Goal: Task Accomplishment & Management: Manage account settings

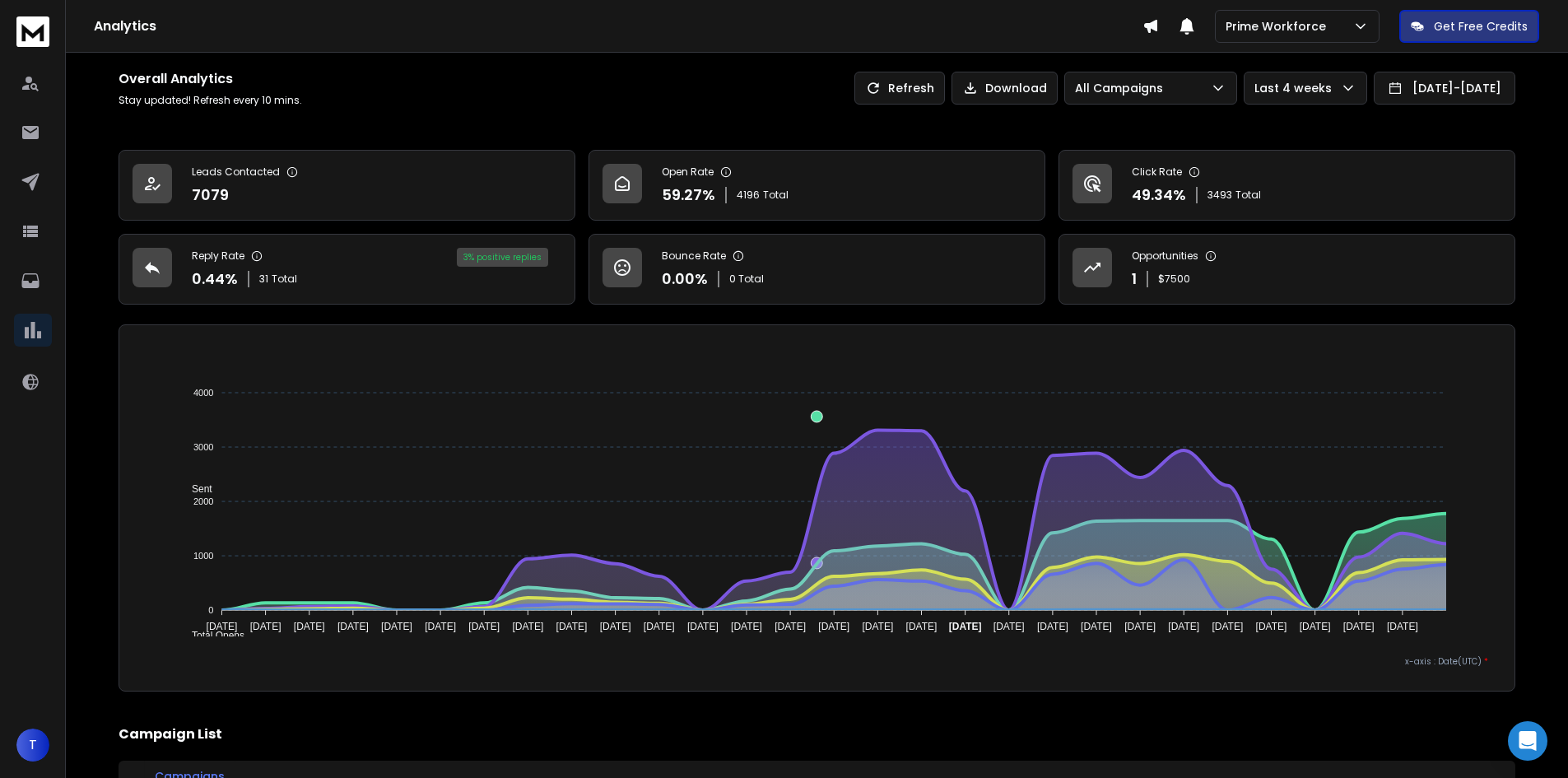
scroll to position [412, 0]
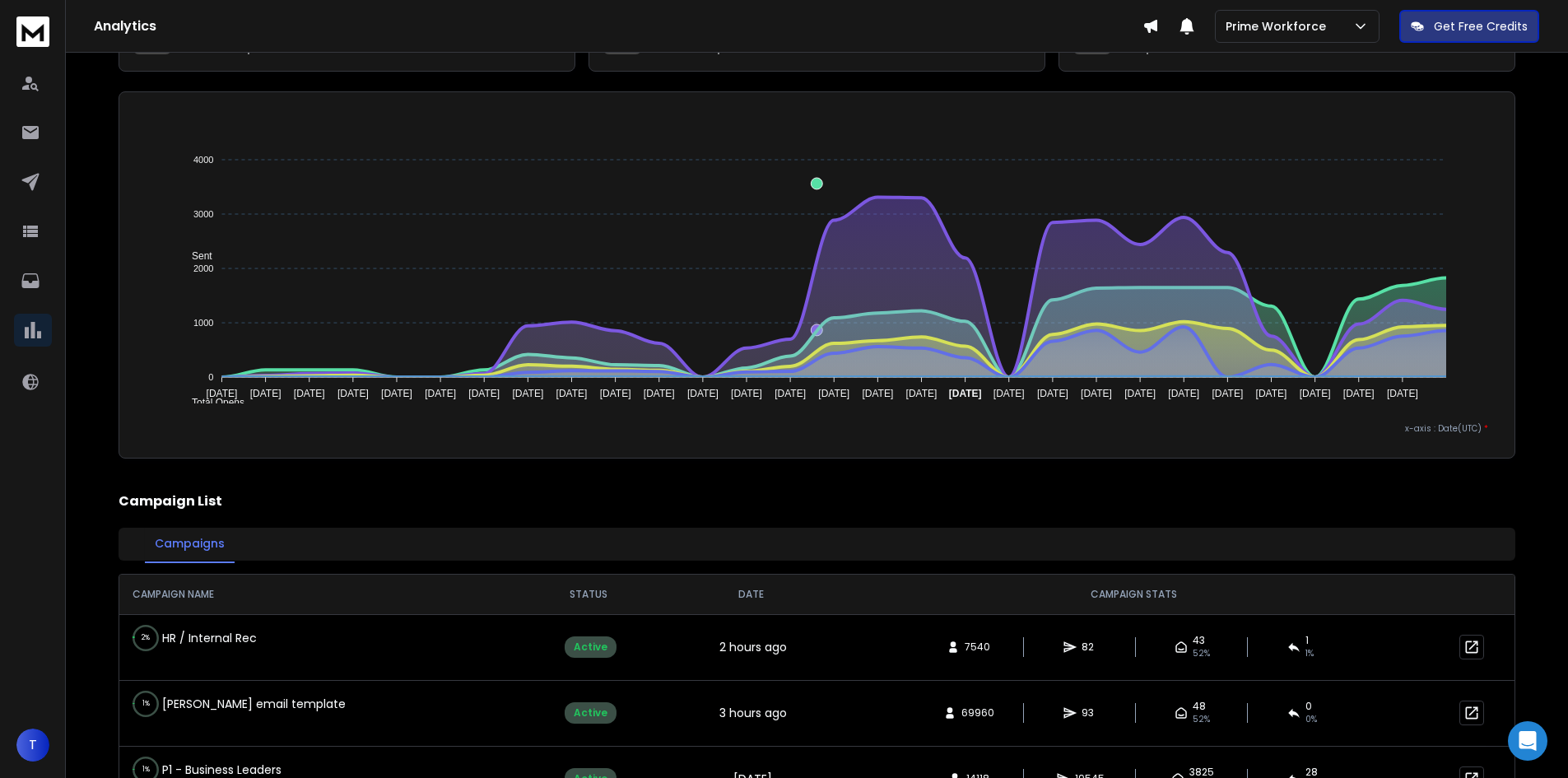
scroll to position [494, 0]
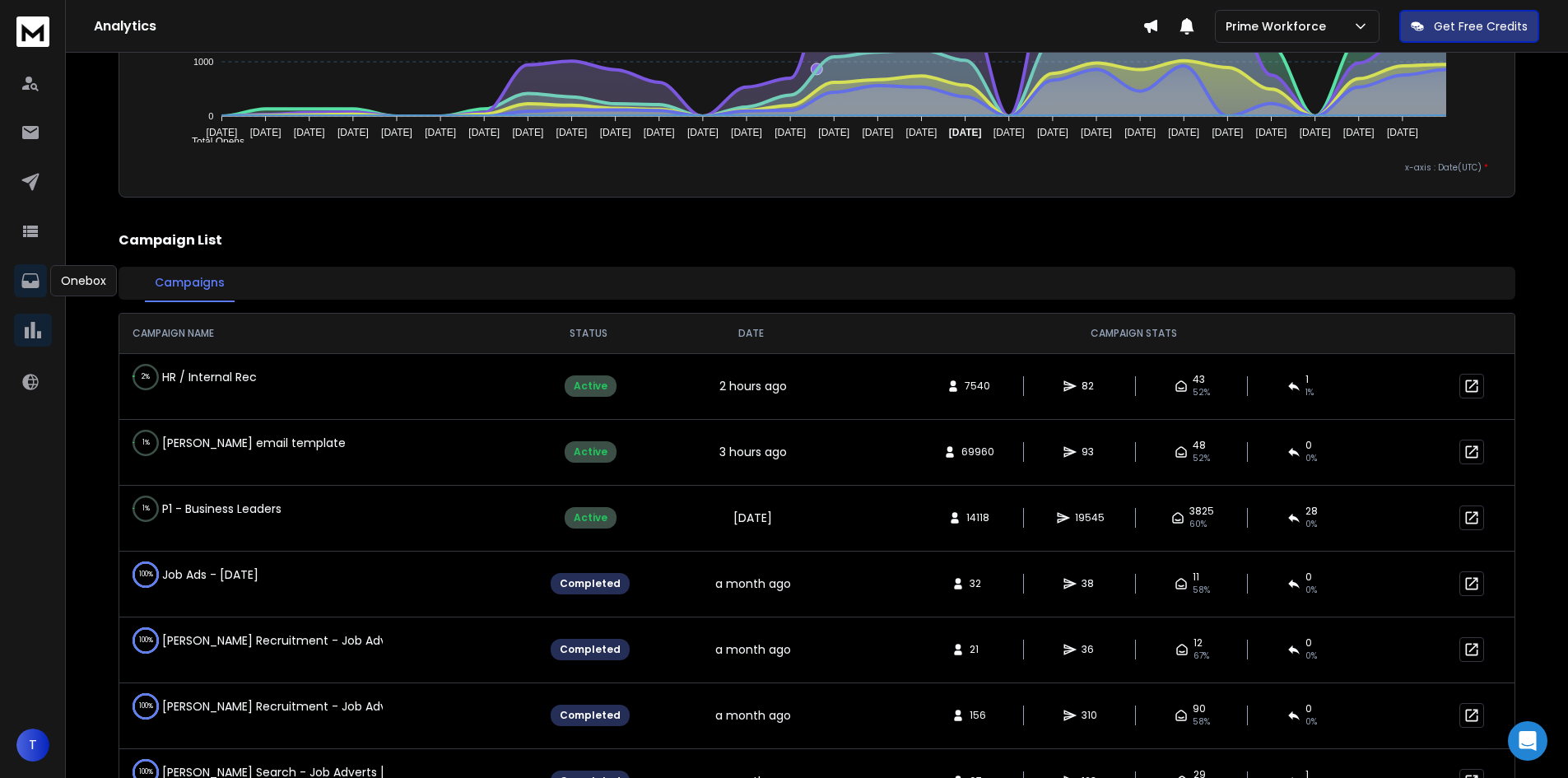
click at [24, 271] on icon at bounding box center [31, 281] width 20 height 20
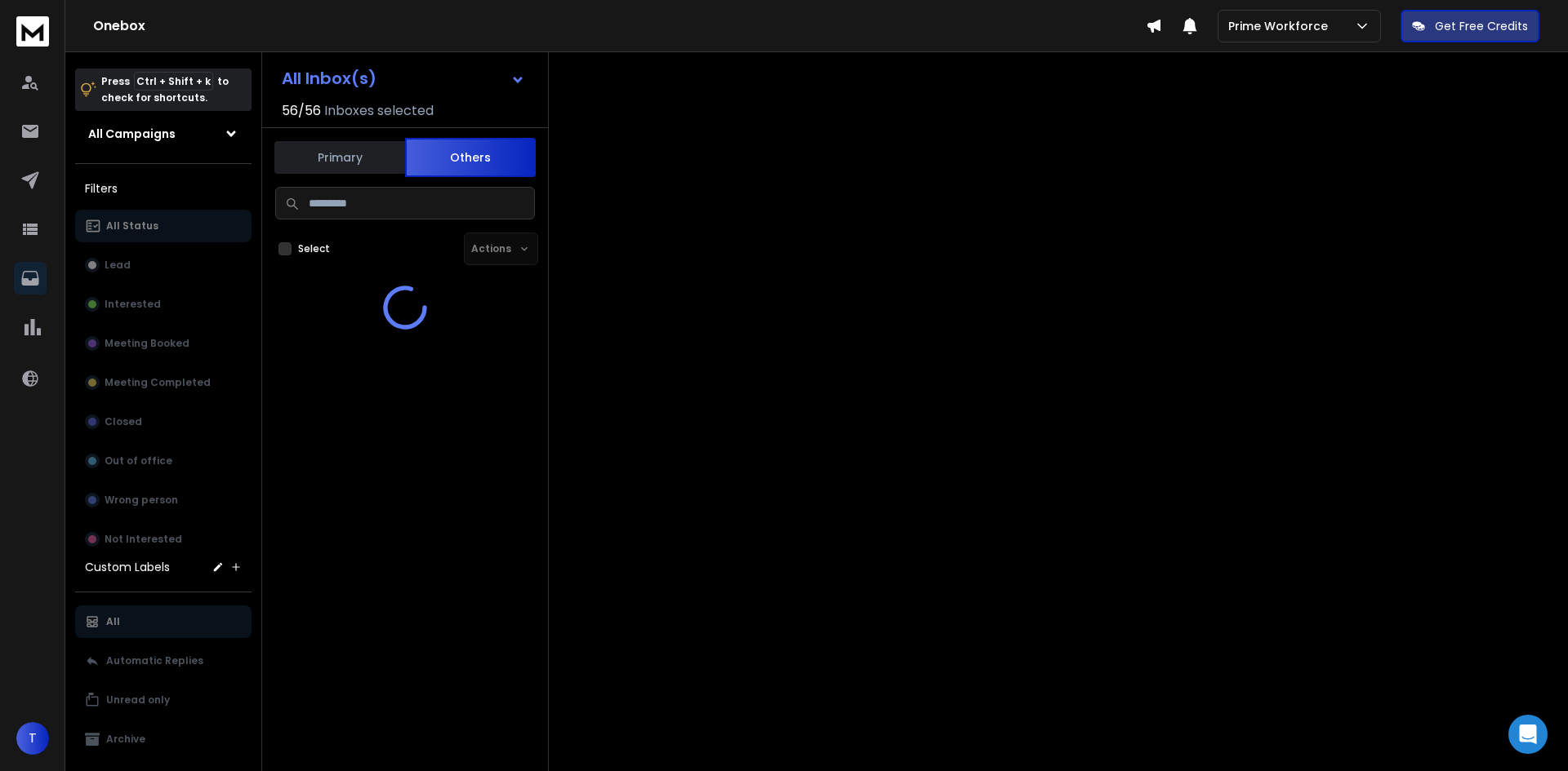
click at [468, 155] on button "Others" at bounding box center [469, 157] width 130 height 40
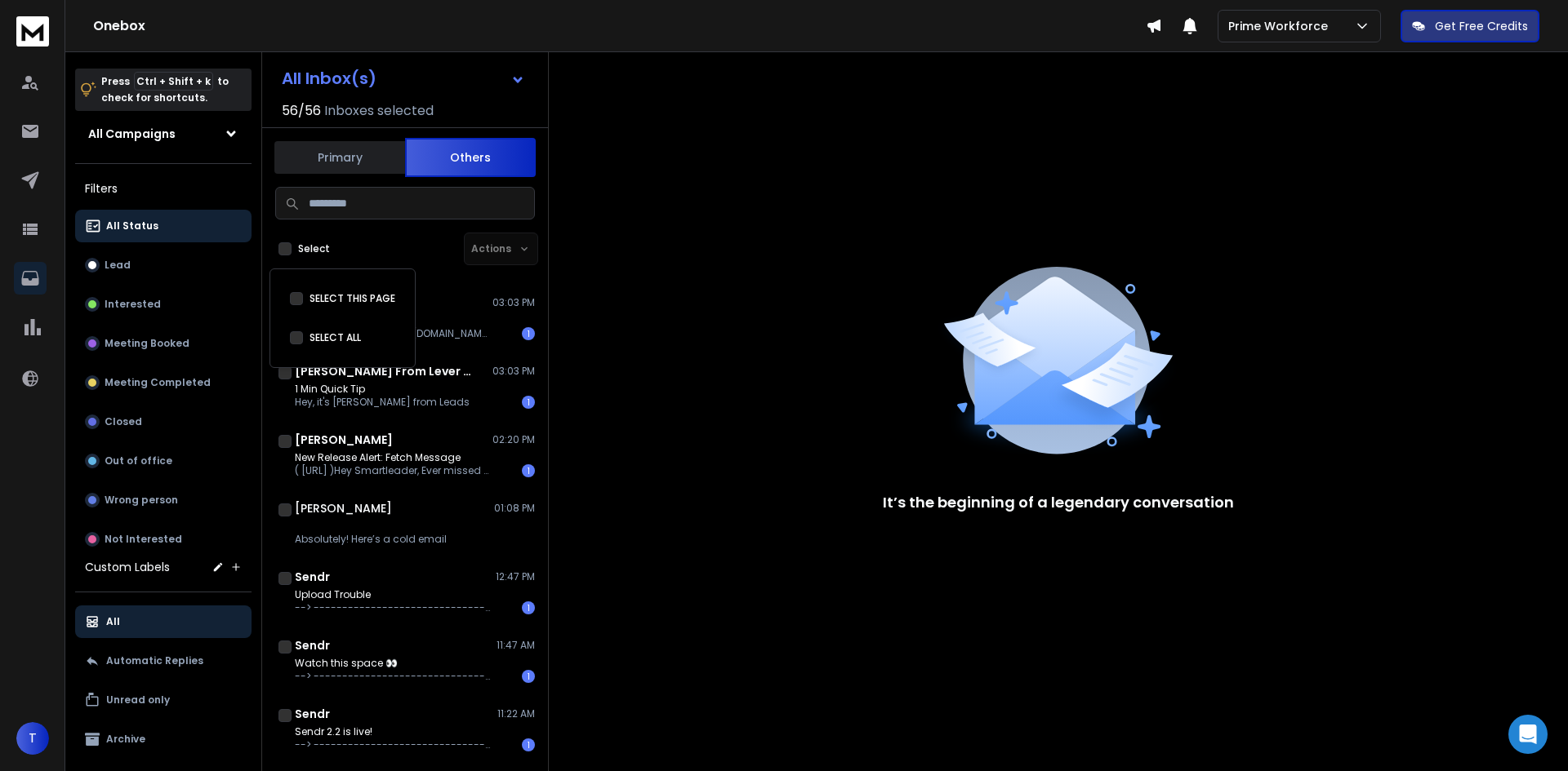
click at [283, 248] on button "SELECT THIS PAGE" at bounding box center [285, 249] width 13 height 13
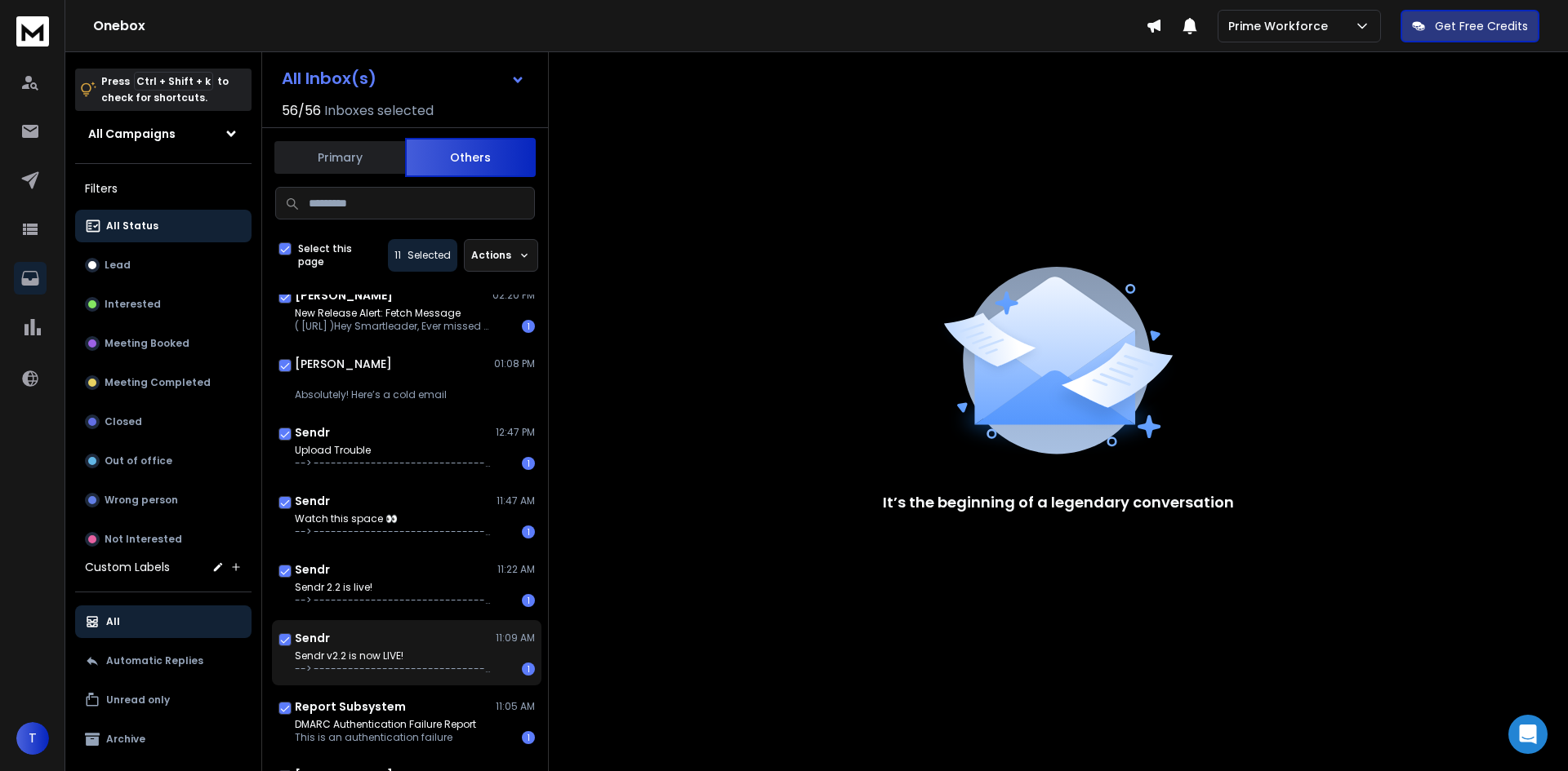
scroll to position [352, 0]
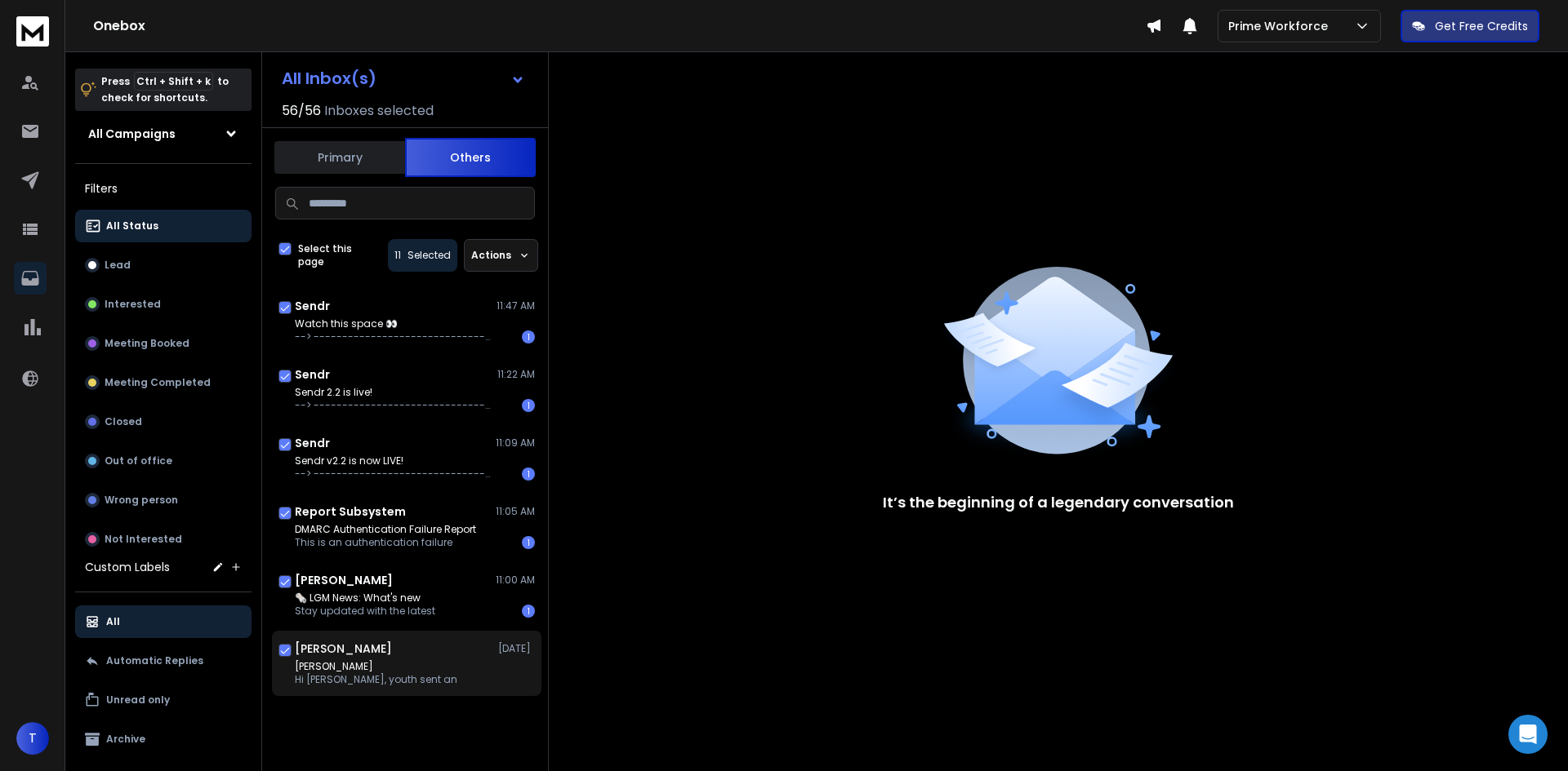
click at [279, 649] on button "button" at bounding box center [285, 651] width 13 height 13
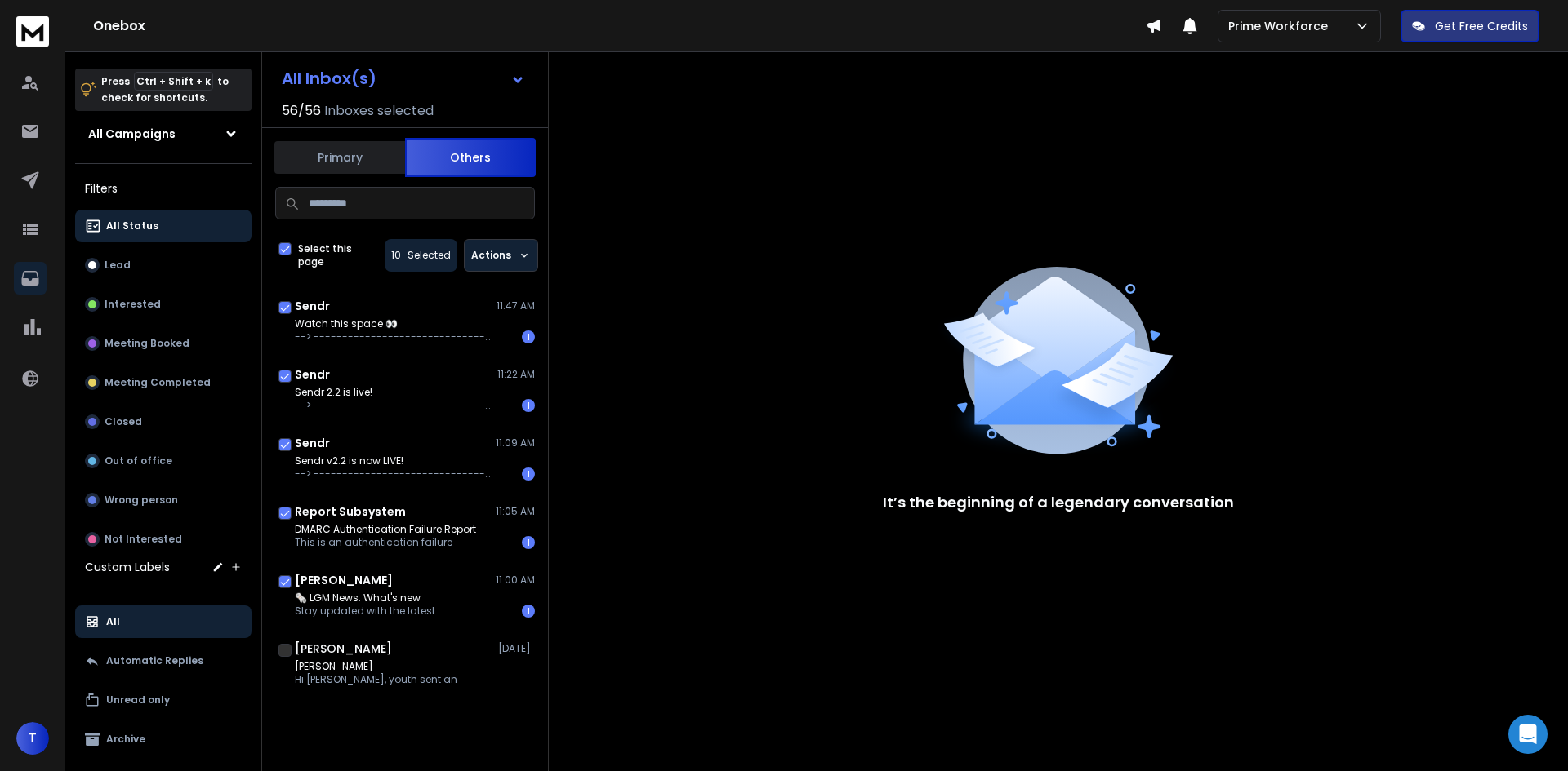
click at [489, 260] on p "Actions" at bounding box center [491, 255] width 40 height 13
click at [485, 294] on div "Delete email" at bounding box center [476, 292] width 94 height 16
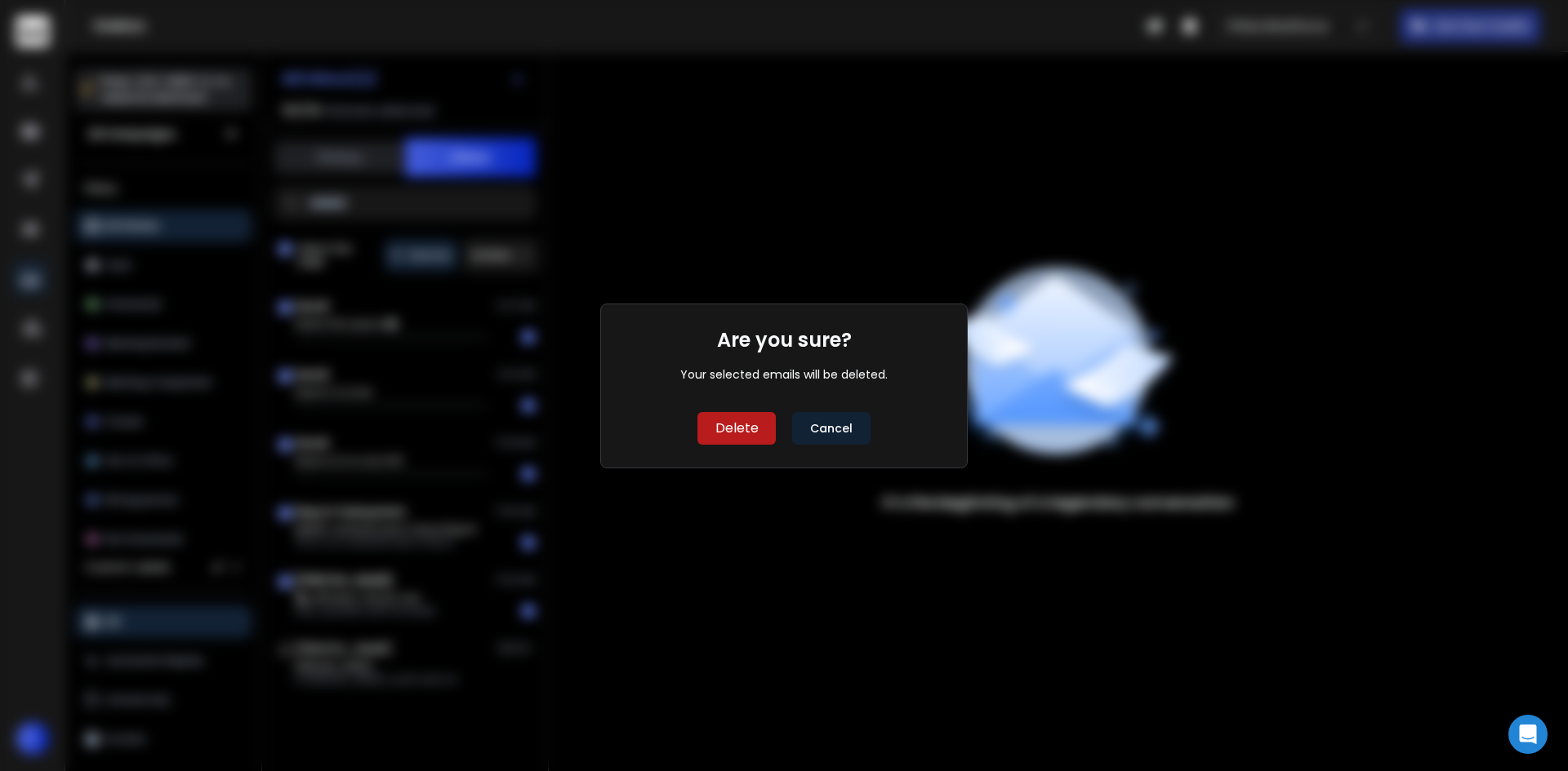
click at [727, 429] on button "Delete" at bounding box center [736, 429] width 78 height 32
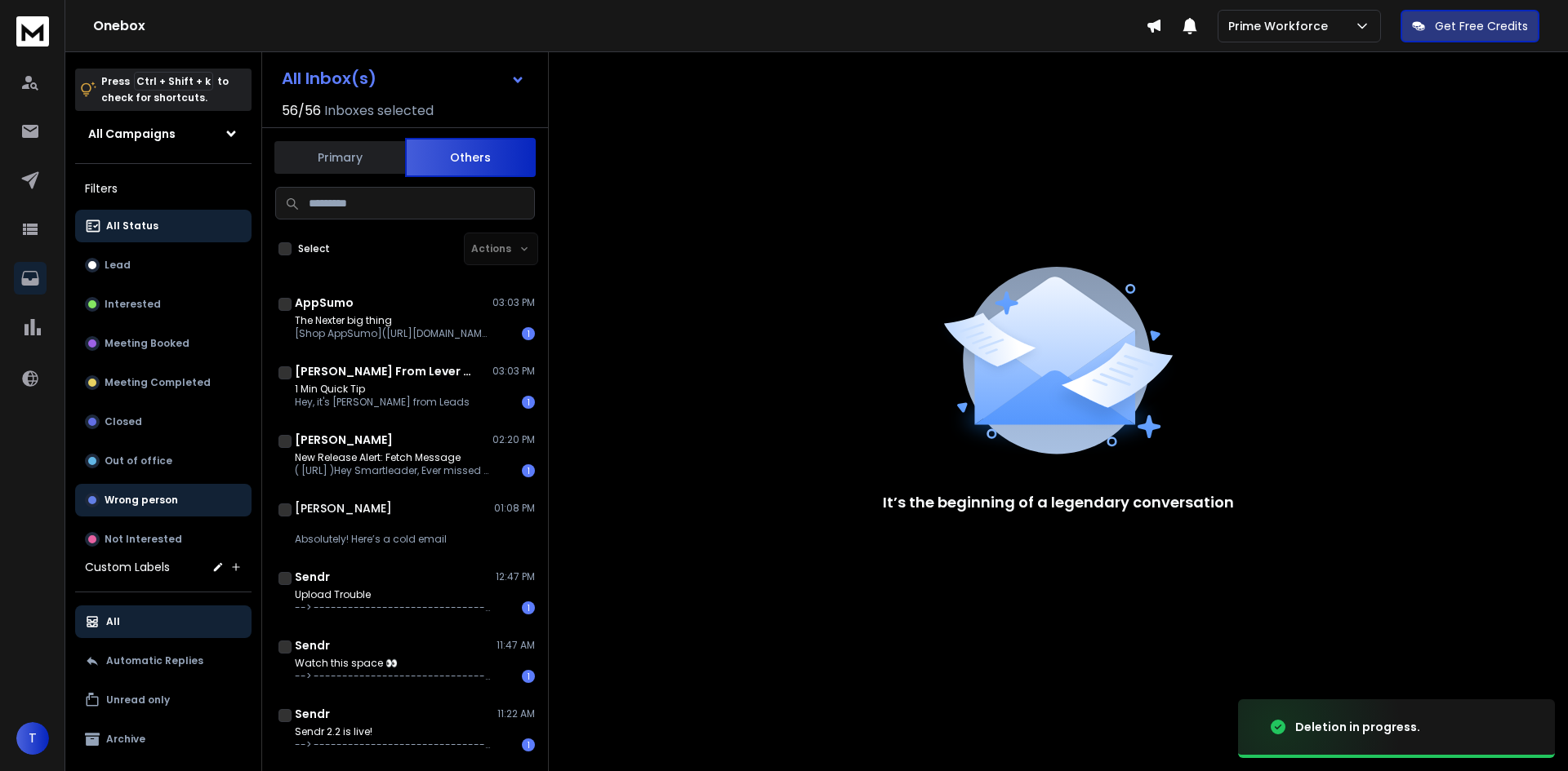
scroll to position [49, 0]
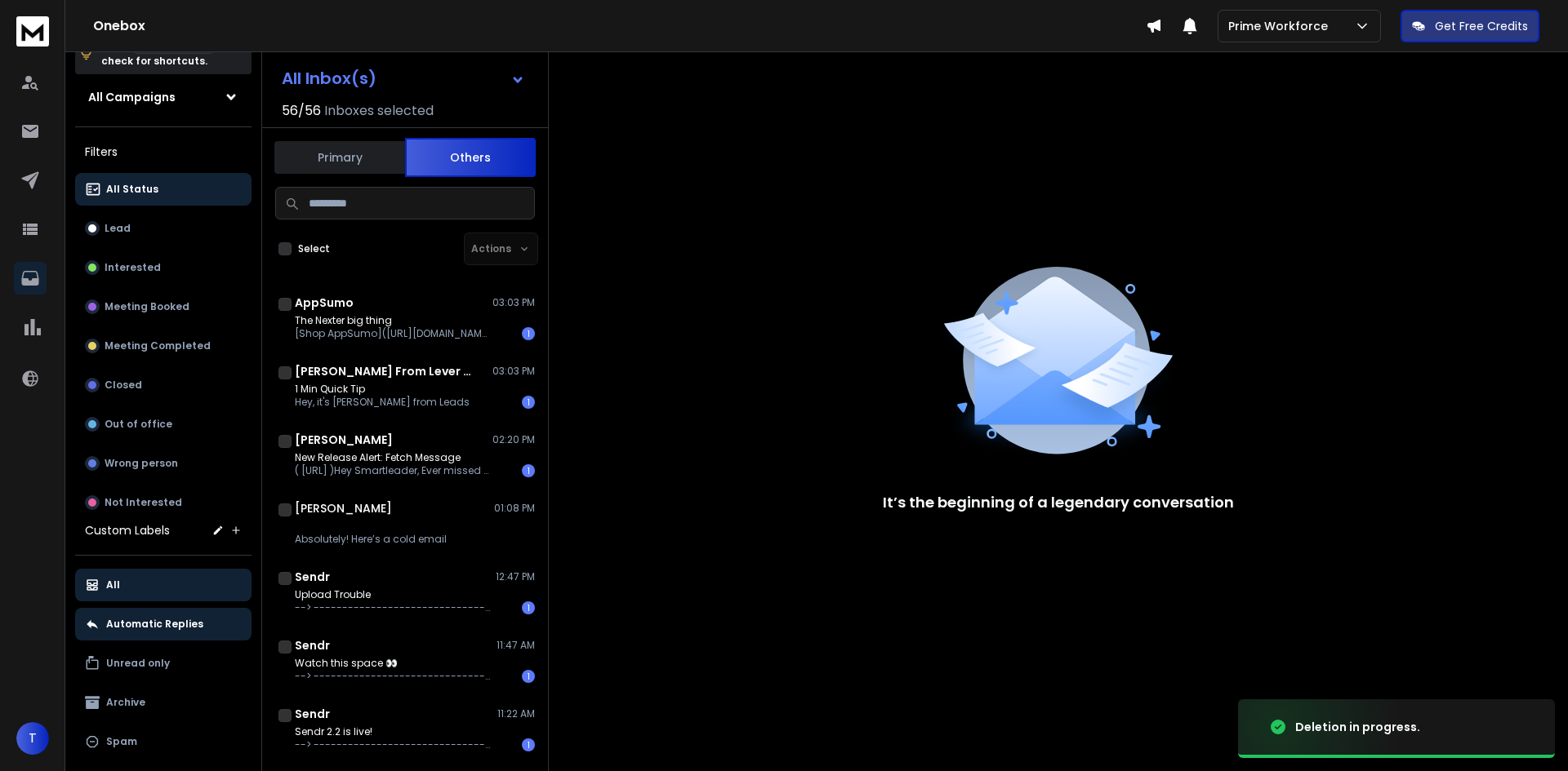
click at [156, 621] on div "Automatic Replies" at bounding box center [144, 625] width 119 height 20
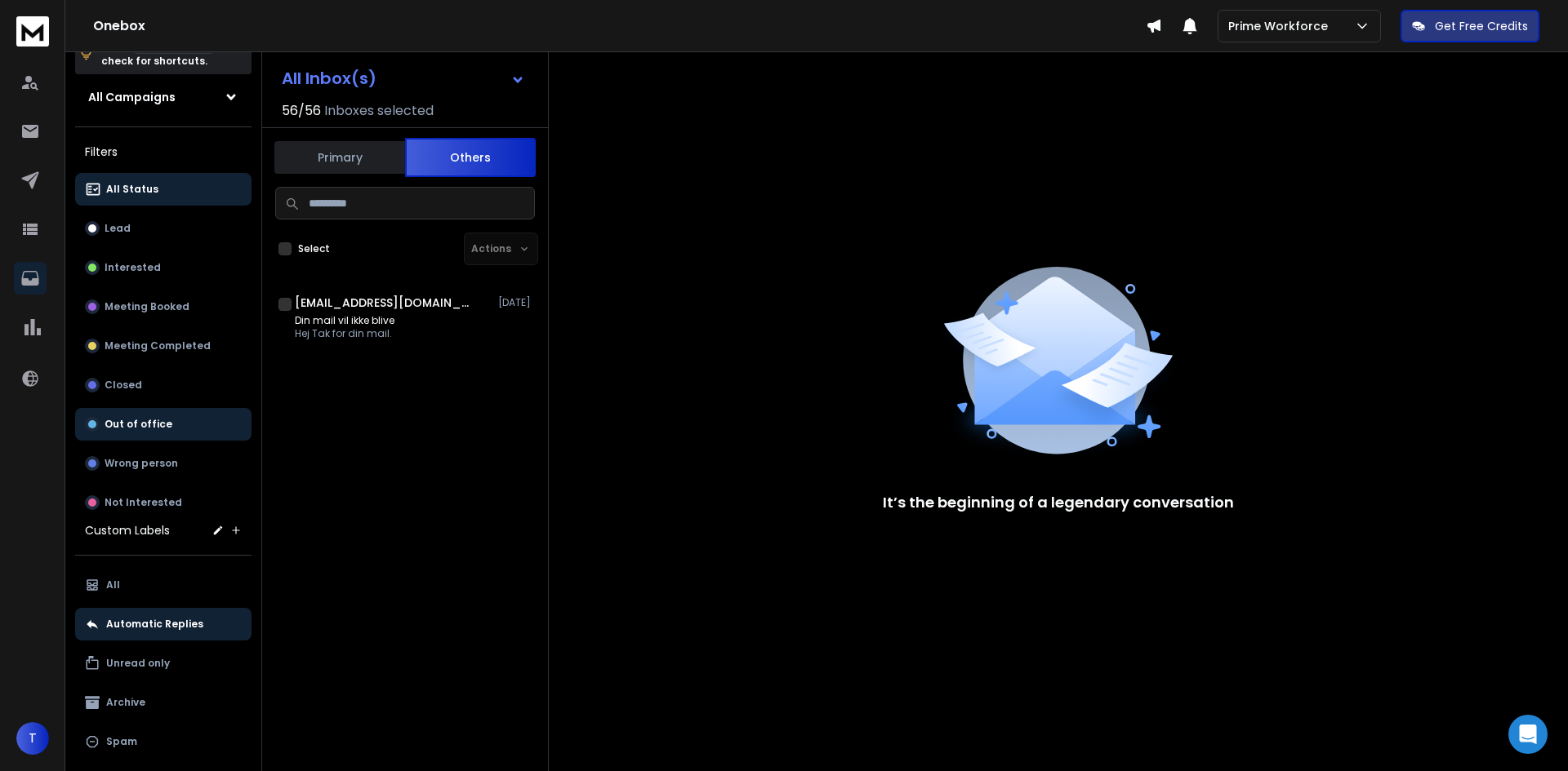
click at [147, 423] on button "Out of office" at bounding box center [164, 424] width 176 height 32
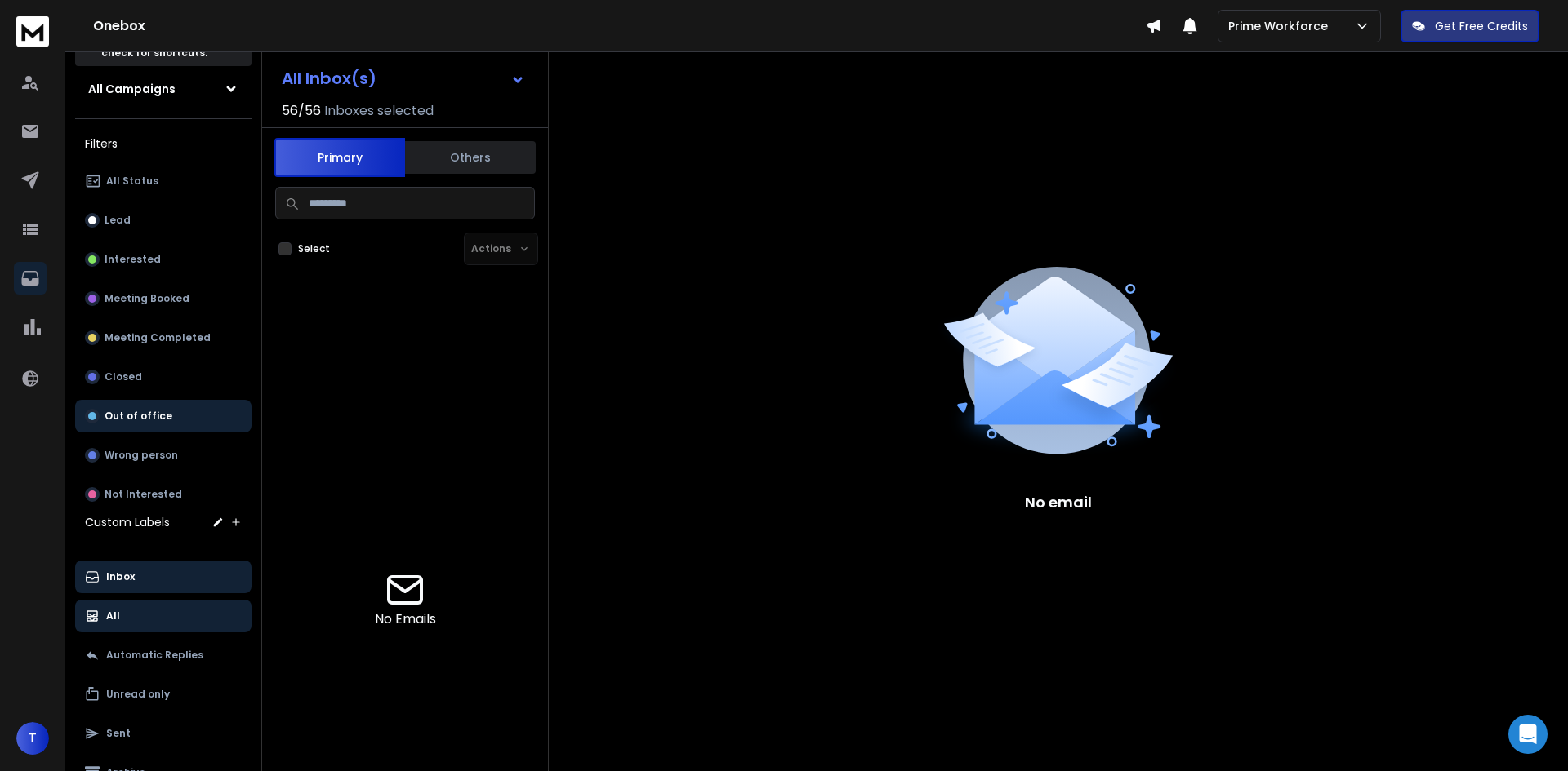
scroll to position [88, 0]
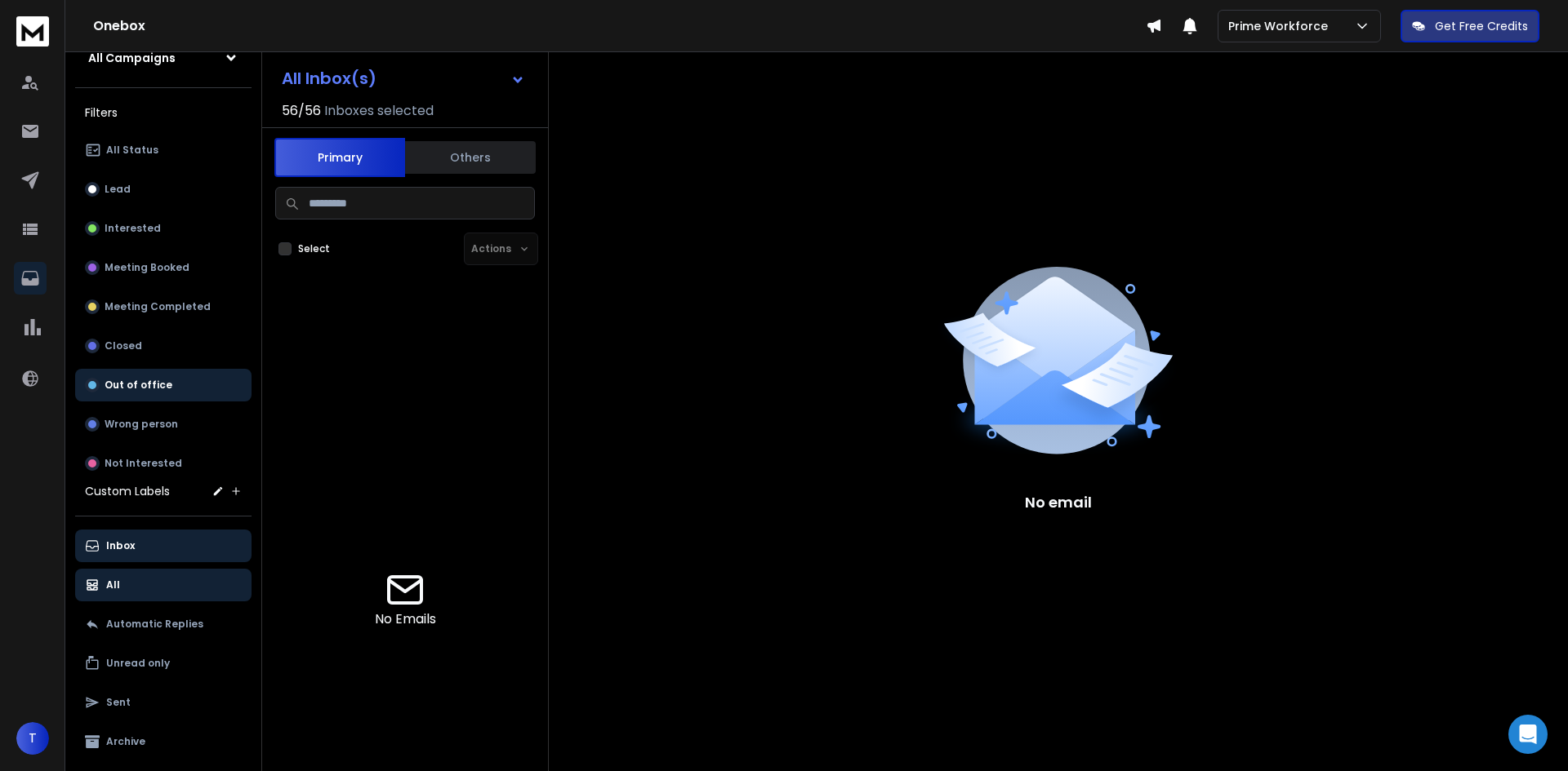
click at [133, 577] on button "All" at bounding box center [164, 585] width 176 height 32
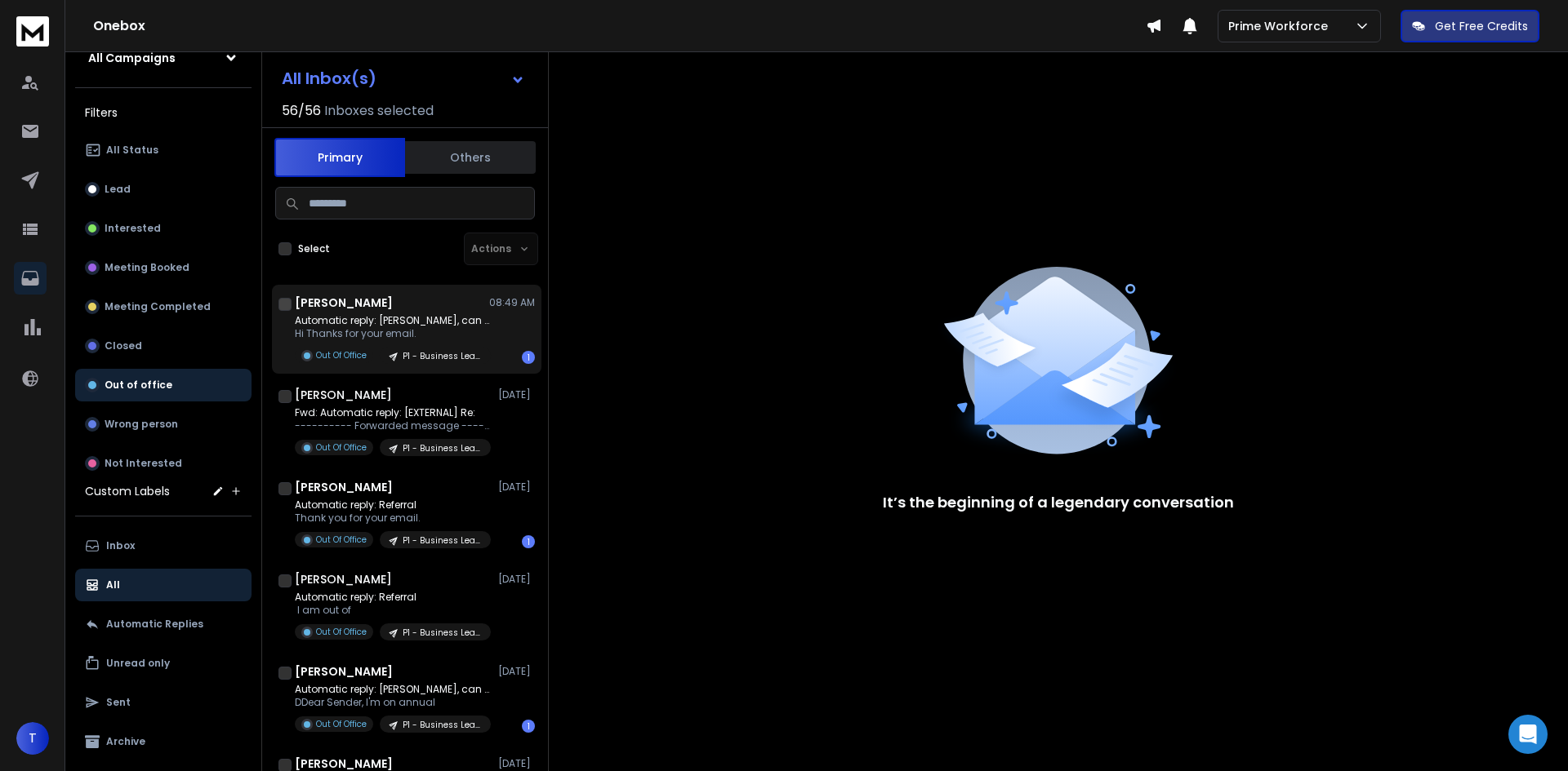
click at [401, 337] on p "﻿Hi Thanks for your email." at bounding box center [393, 333] width 196 height 13
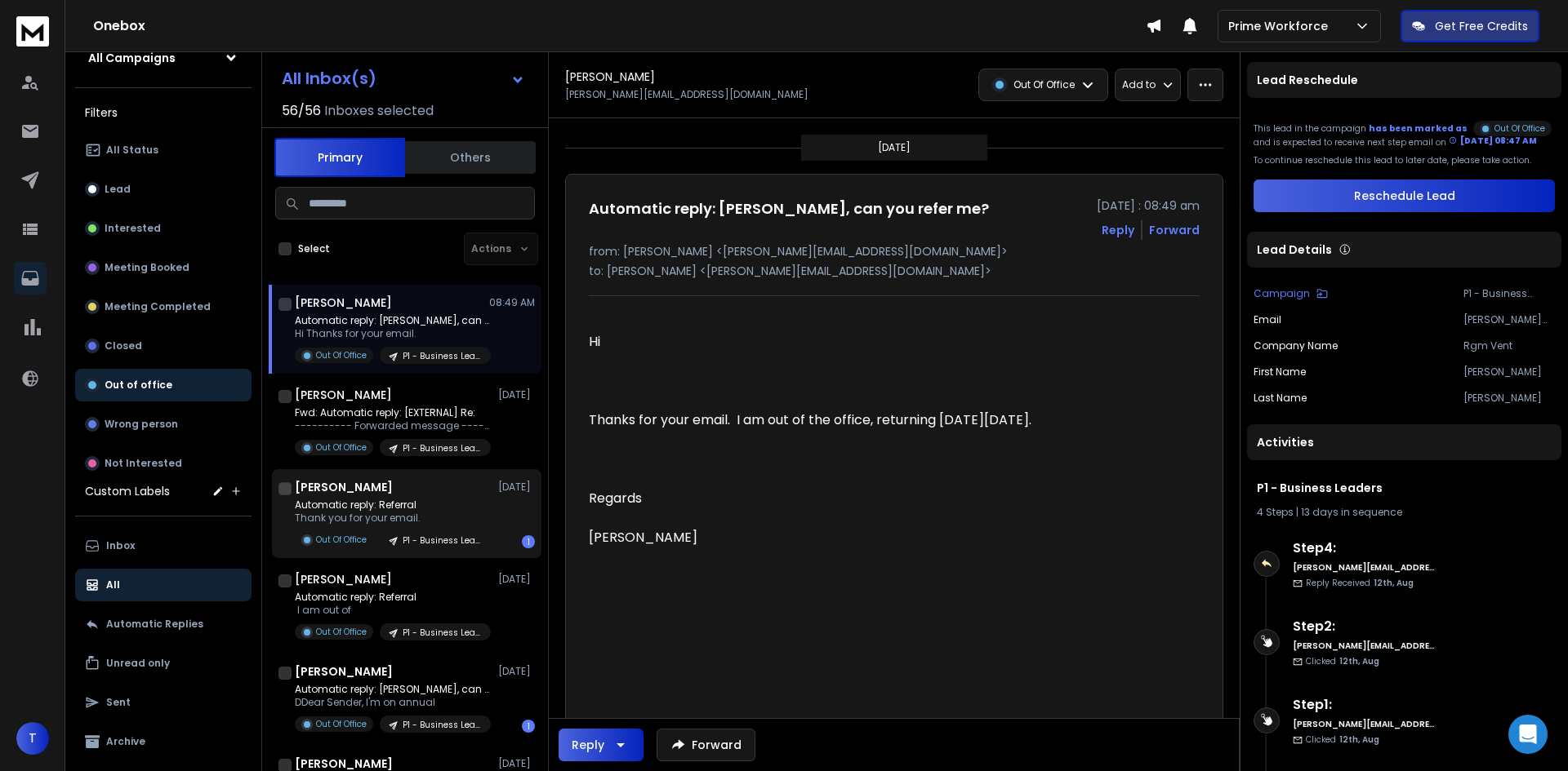
click at [411, 516] on p "Thank you for your email." at bounding box center [393, 518] width 196 height 13
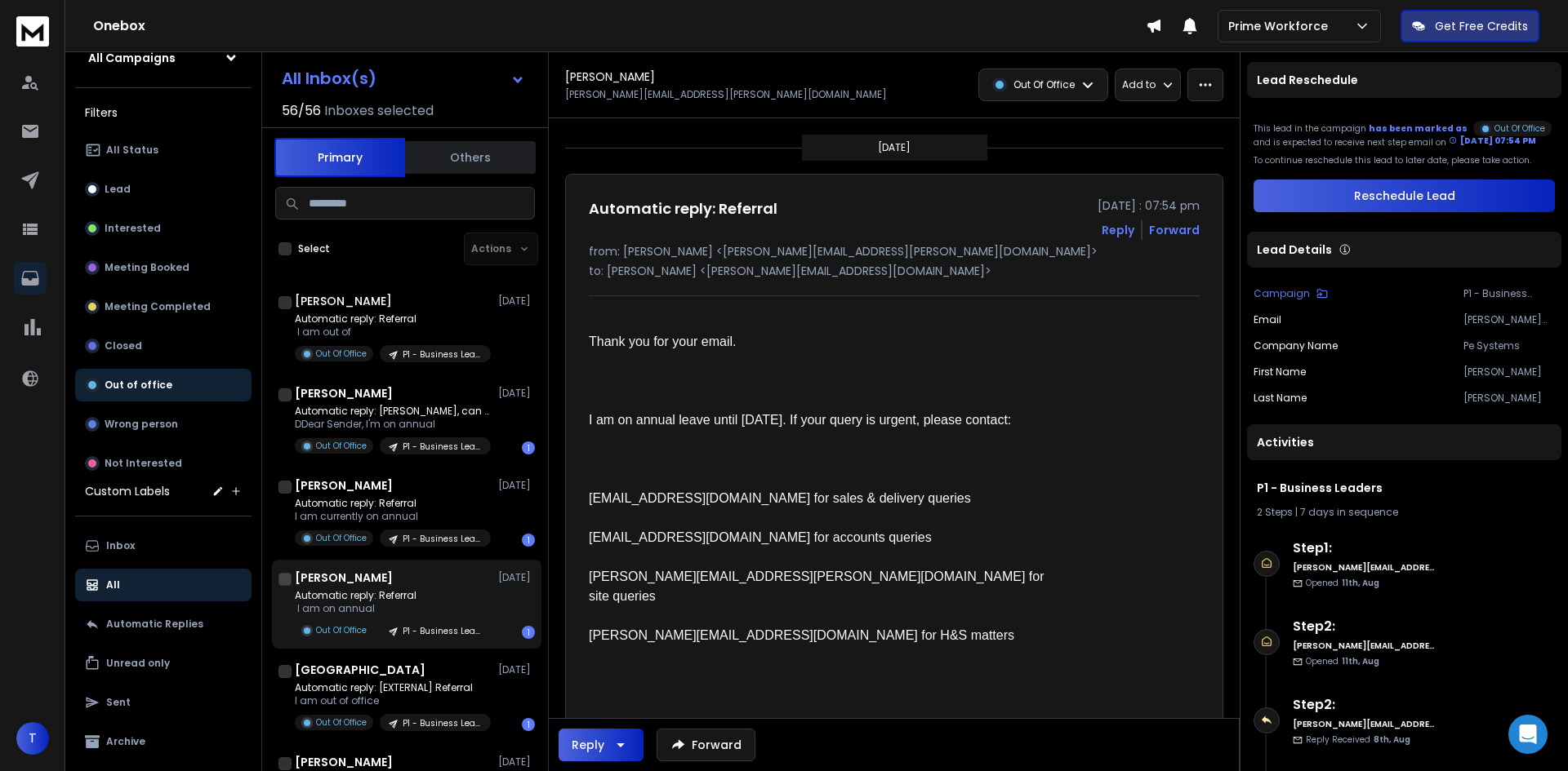
scroll to position [326, 0]
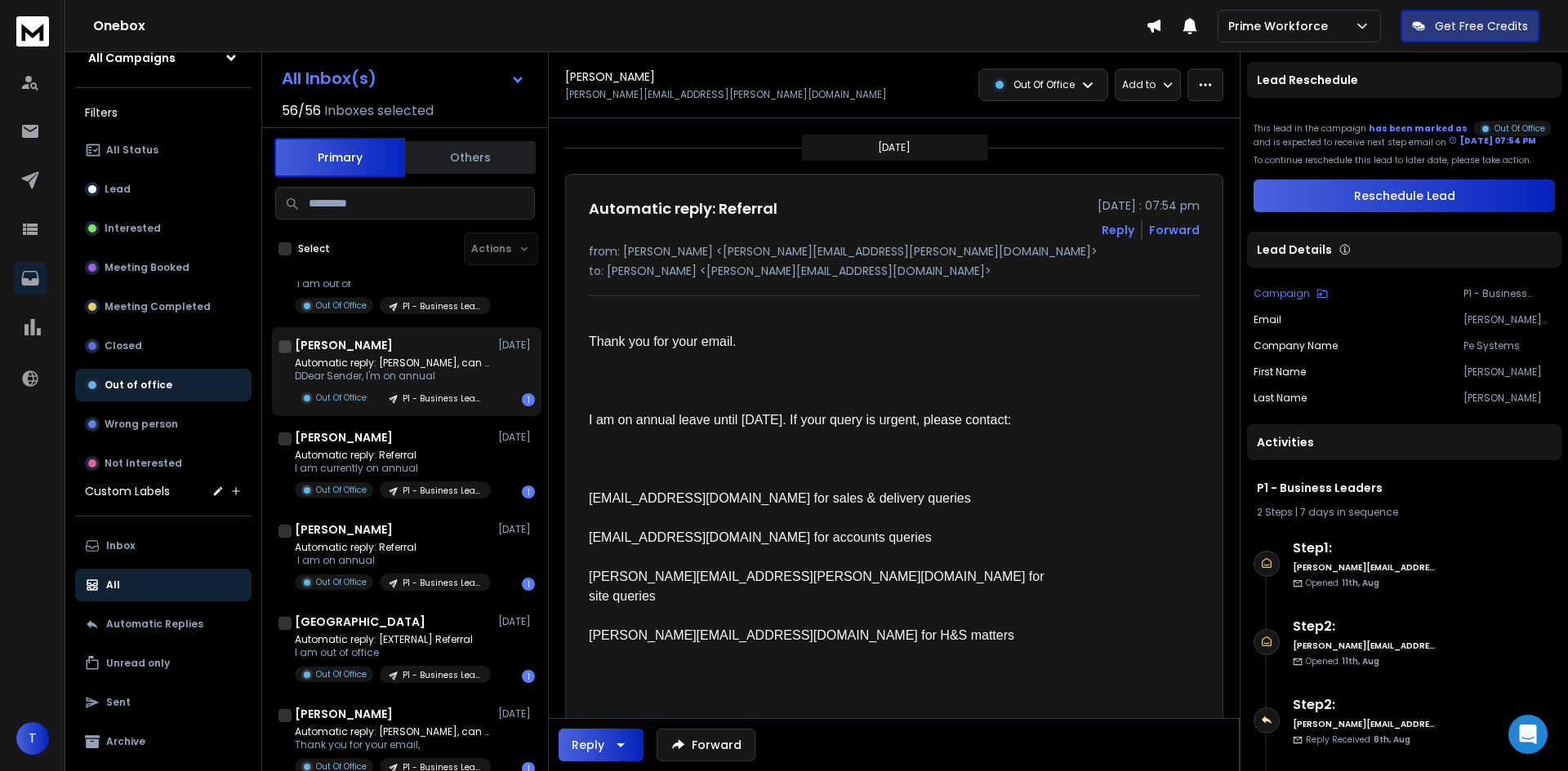
click at [389, 359] on p "Automatic reply: [PERSON_NAME], can you" at bounding box center [393, 363] width 196 height 13
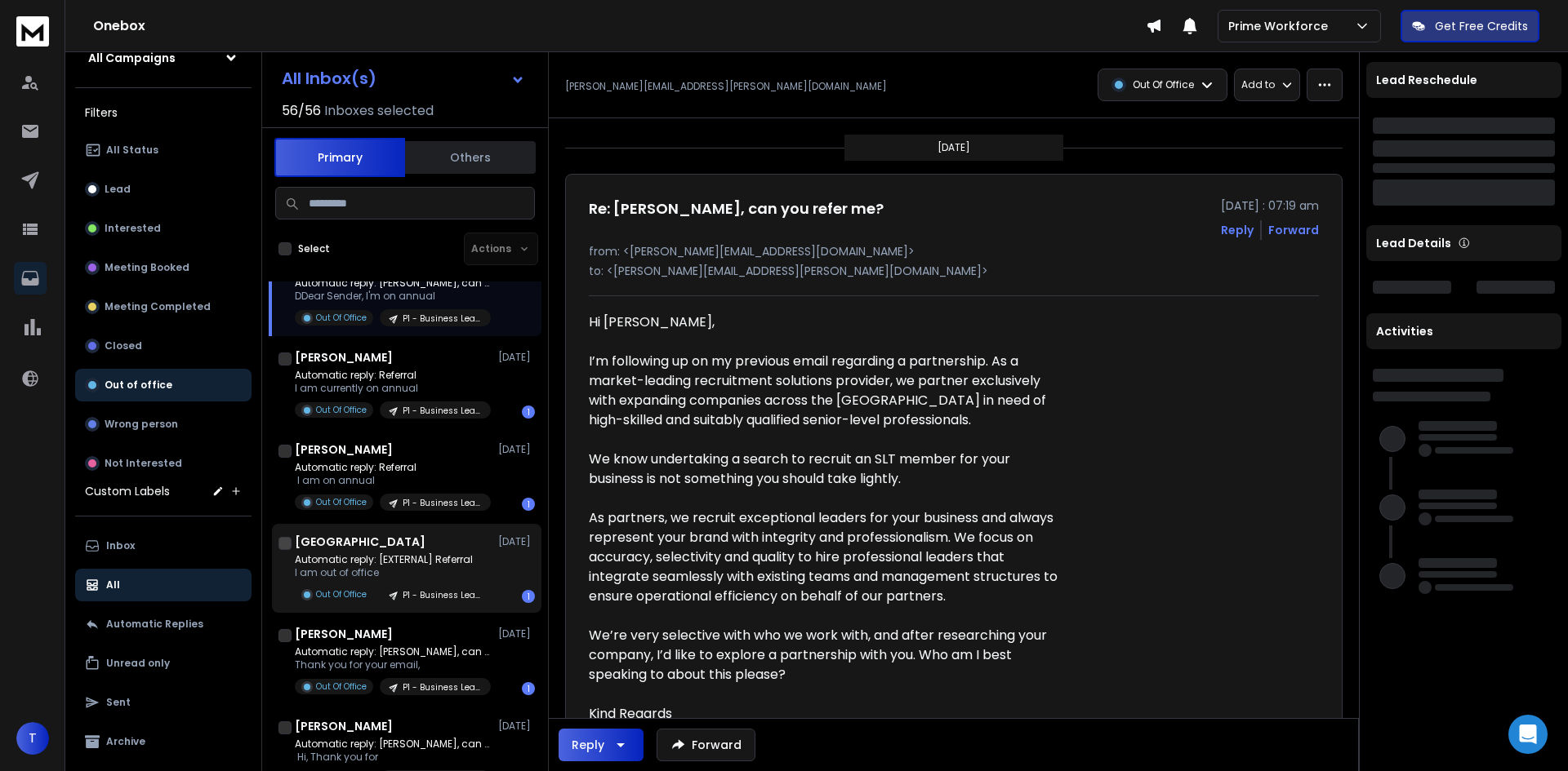
scroll to position [490, 0]
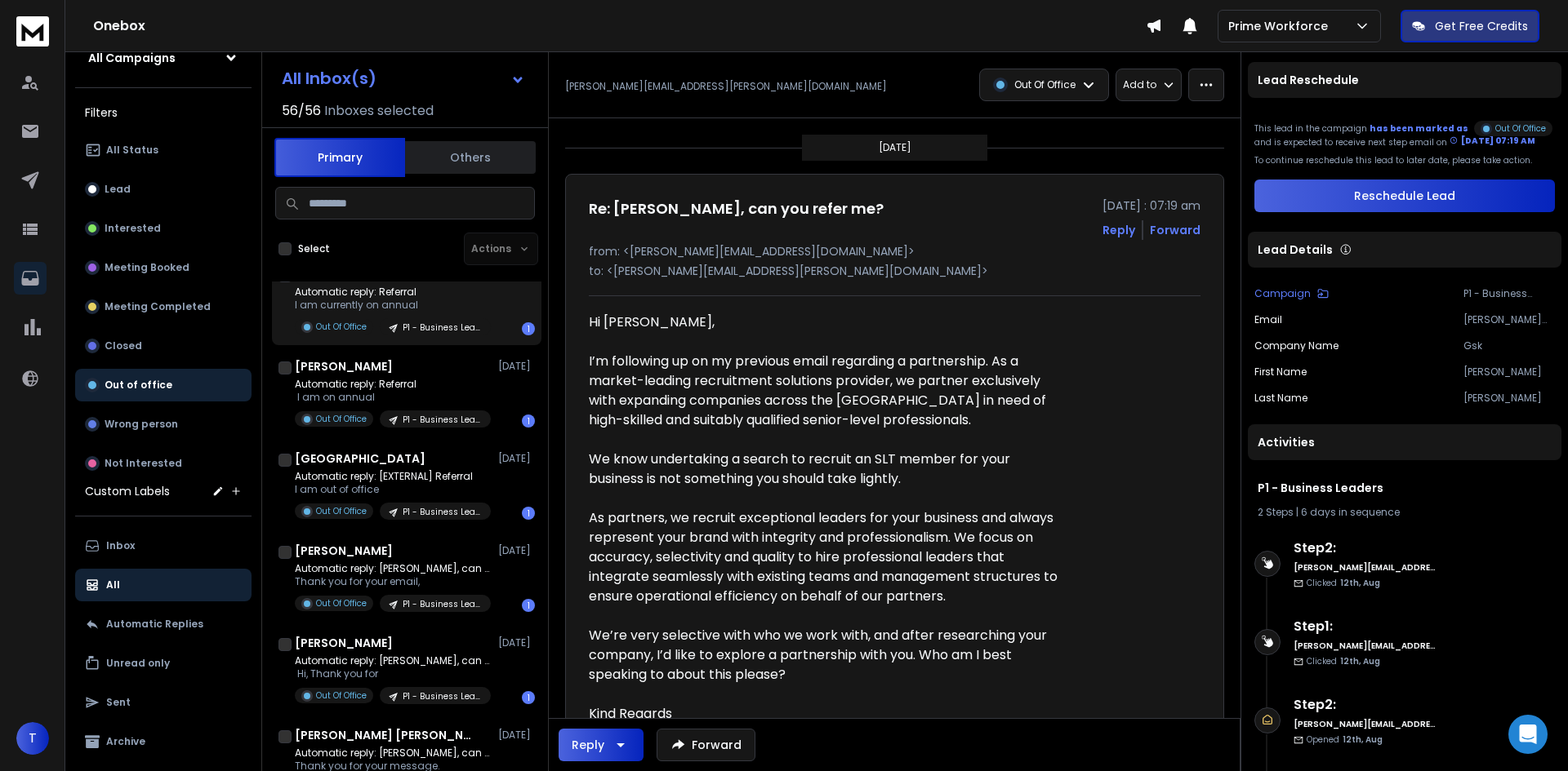
click at [391, 323] on div at bounding box center [394, 327] width 10 height 10
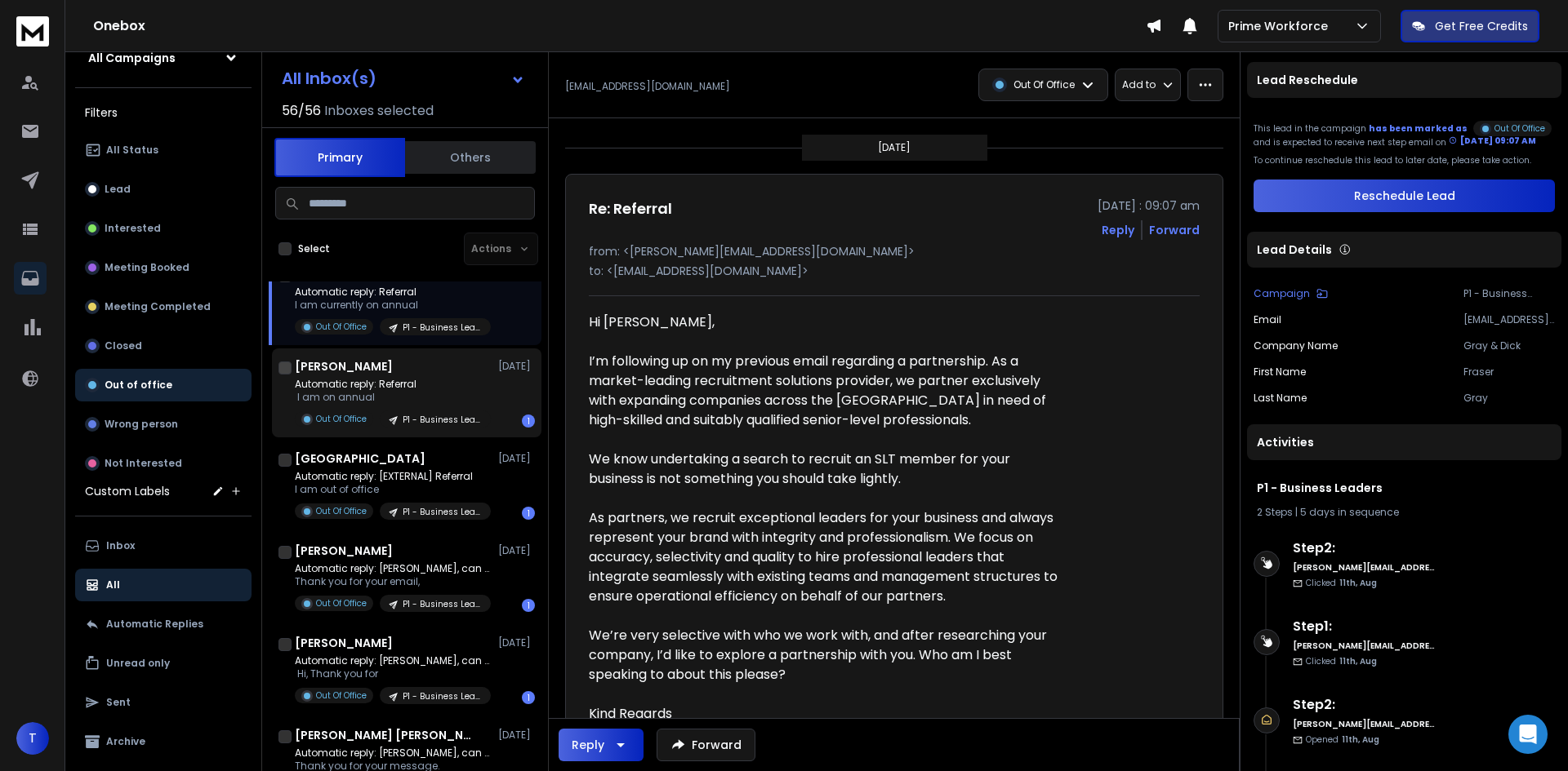
click at [391, 368] on div "[PERSON_NAME] [DATE]" at bounding box center [414, 367] width 240 height 16
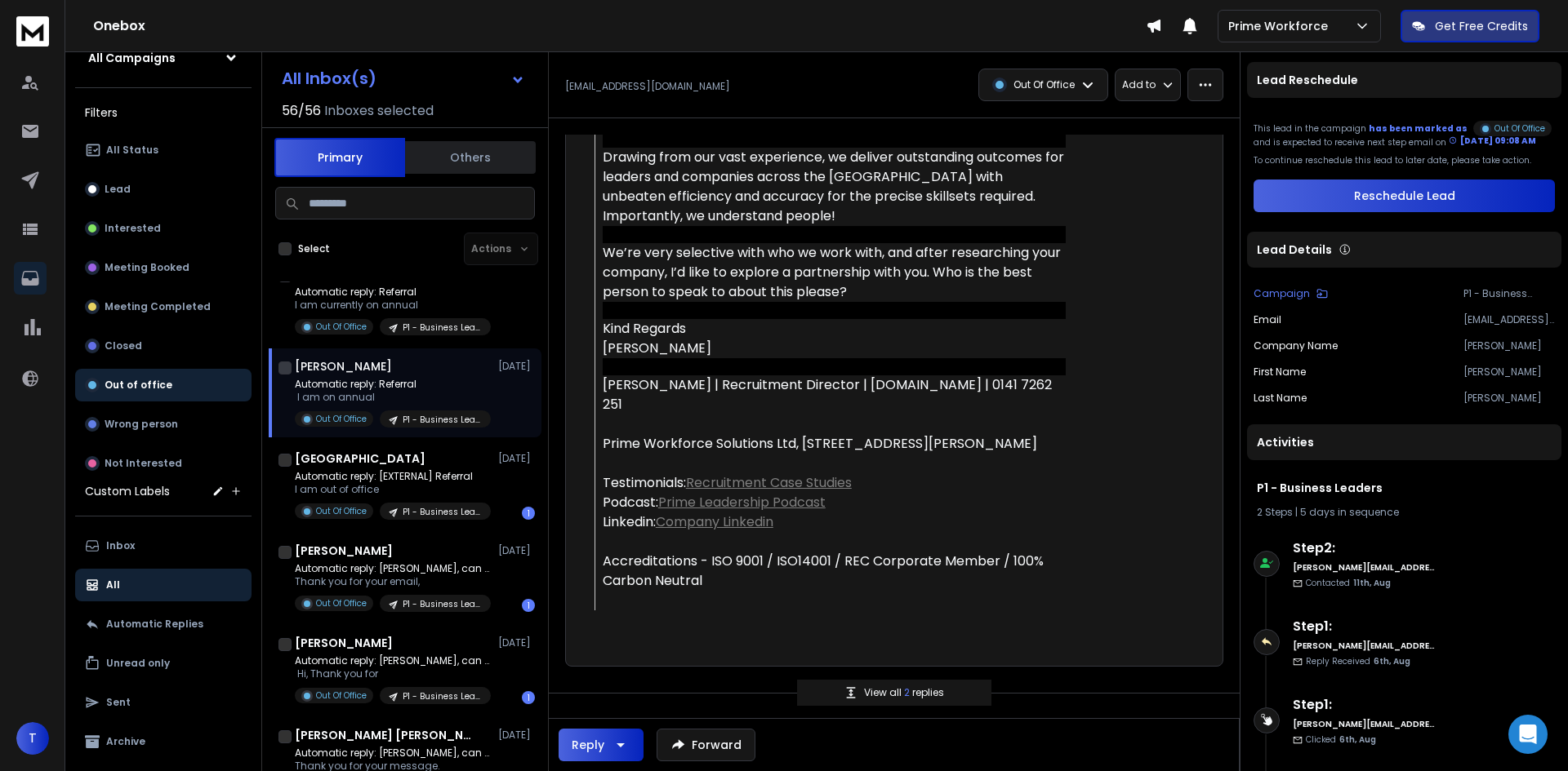
scroll to position [1200, 0]
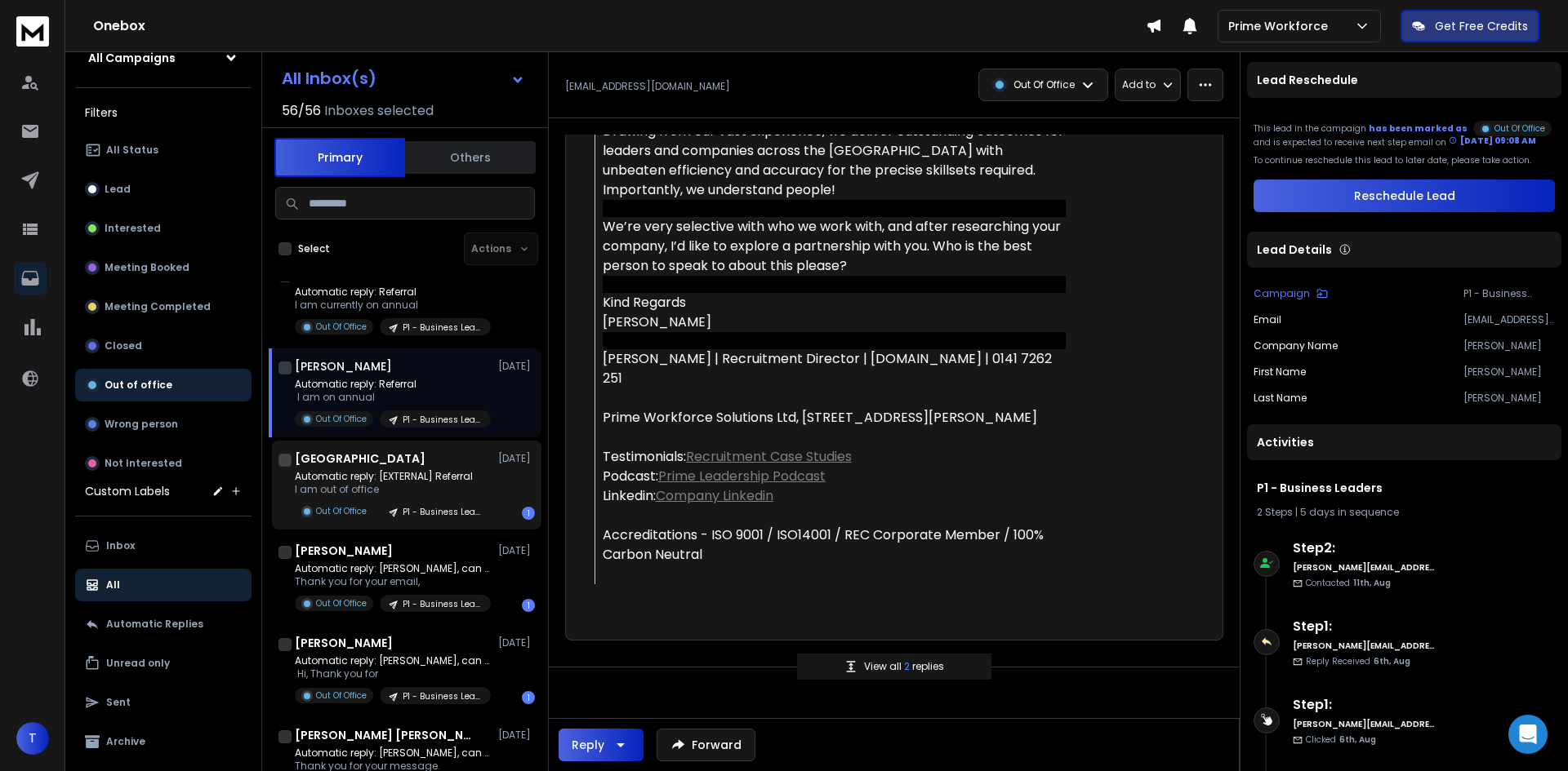
click at [359, 490] on p "I am out of office" at bounding box center [393, 490] width 196 height 13
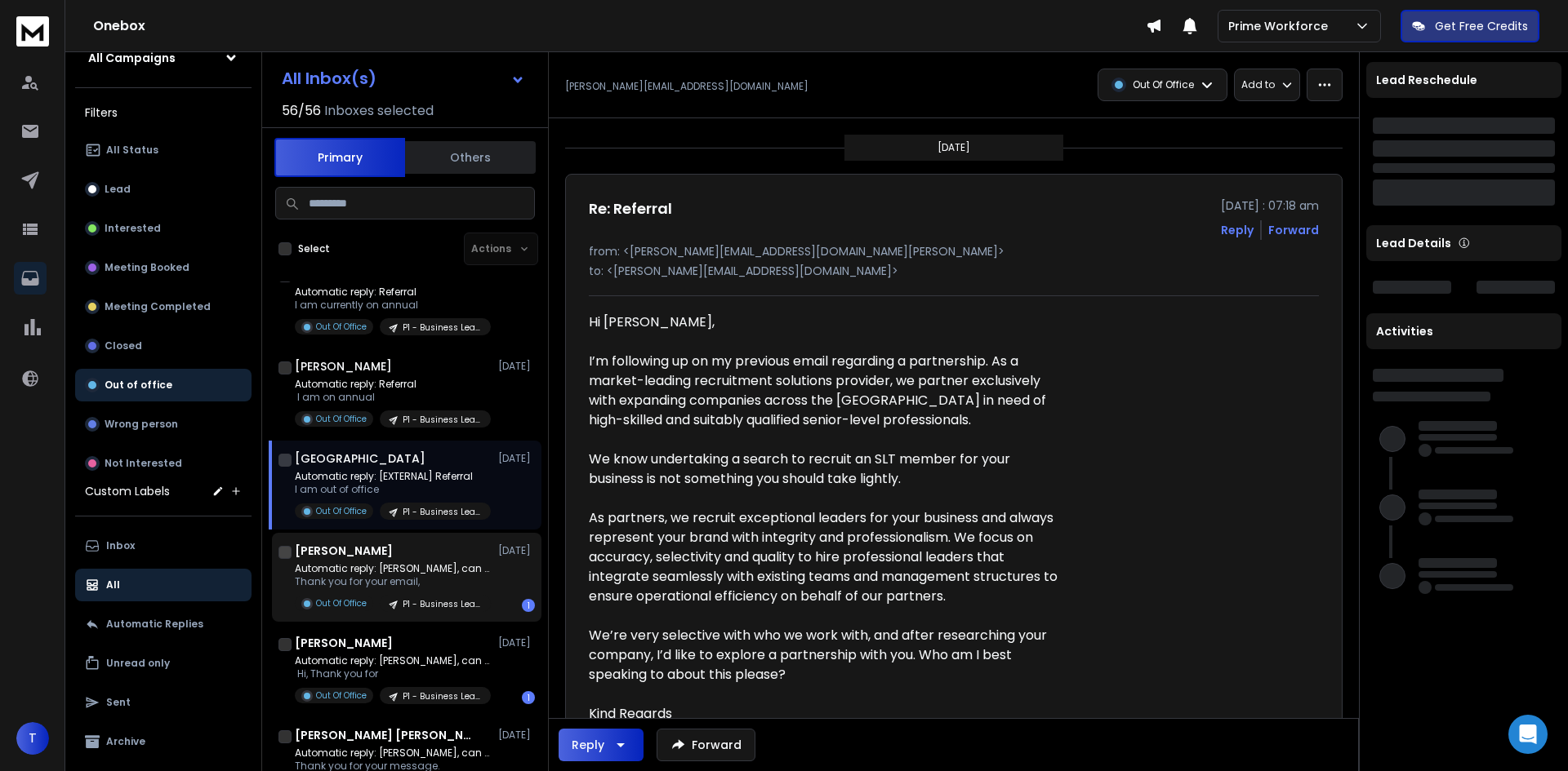
click at [358, 573] on p "Automatic reply: [PERSON_NAME], can you" at bounding box center [393, 569] width 196 height 13
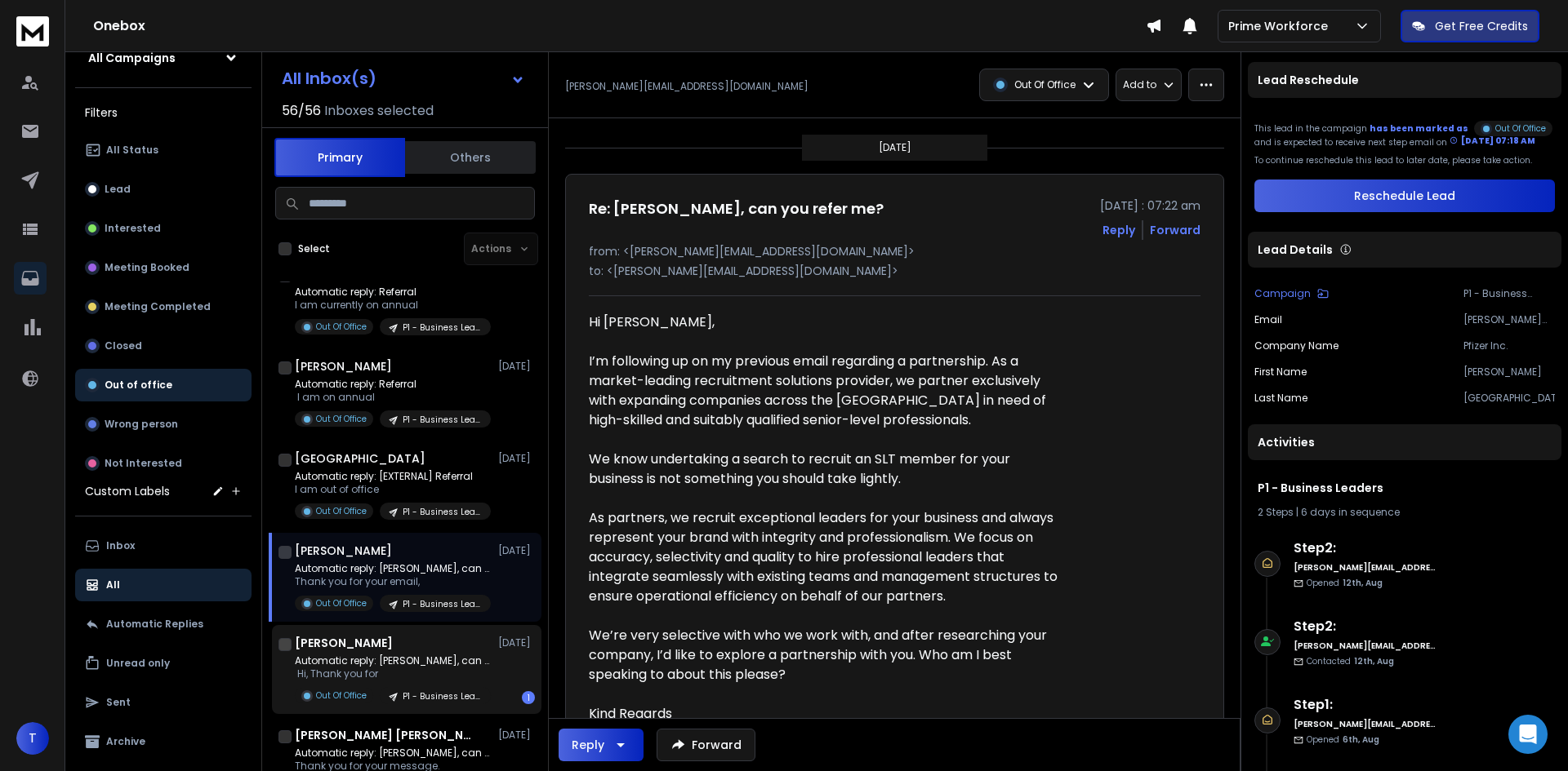
click at [375, 647] on h1 "[PERSON_NAME]" at bounding box center [343, 643] width 98 height 16
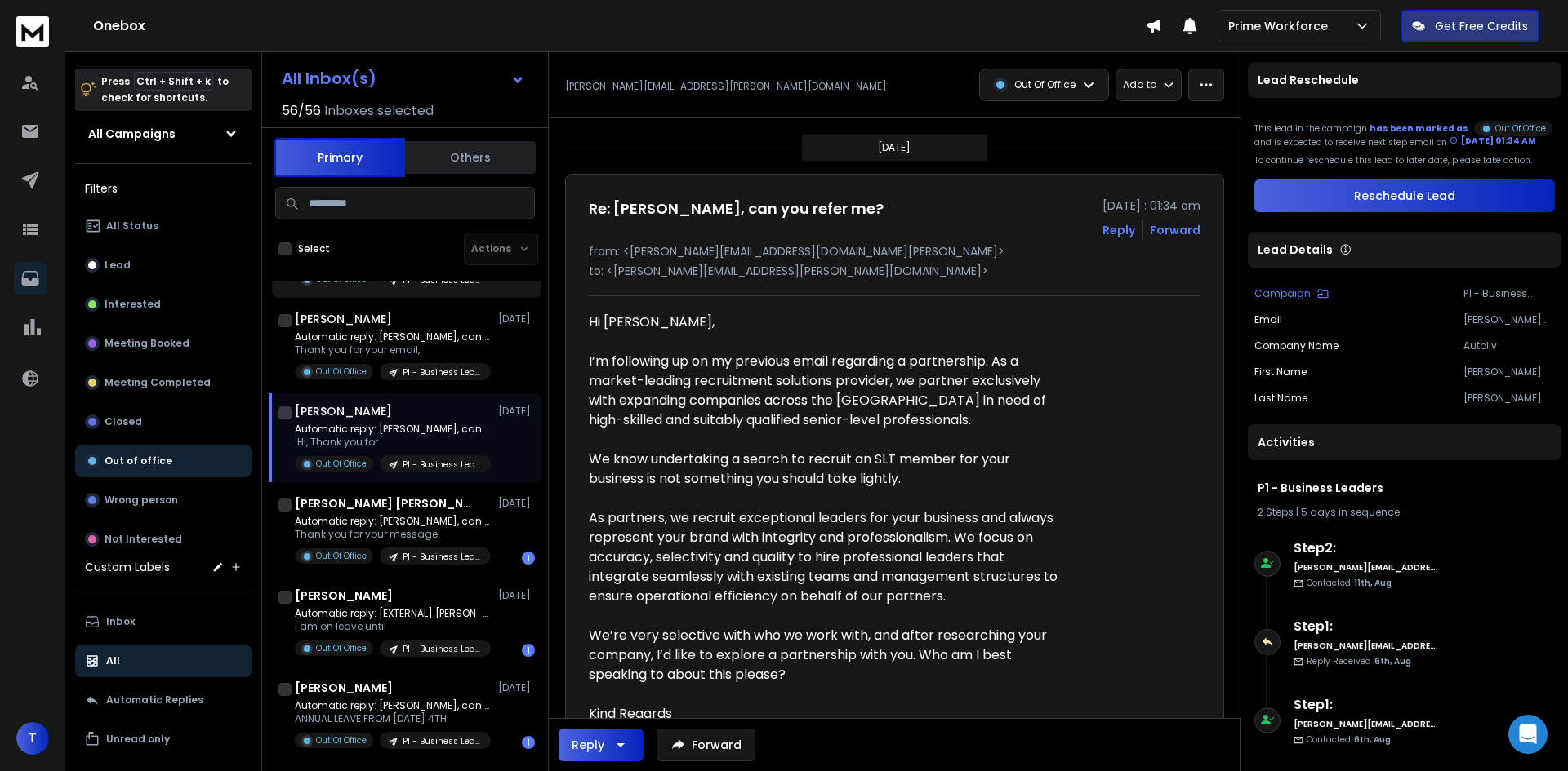
scroll to position [898, 0]
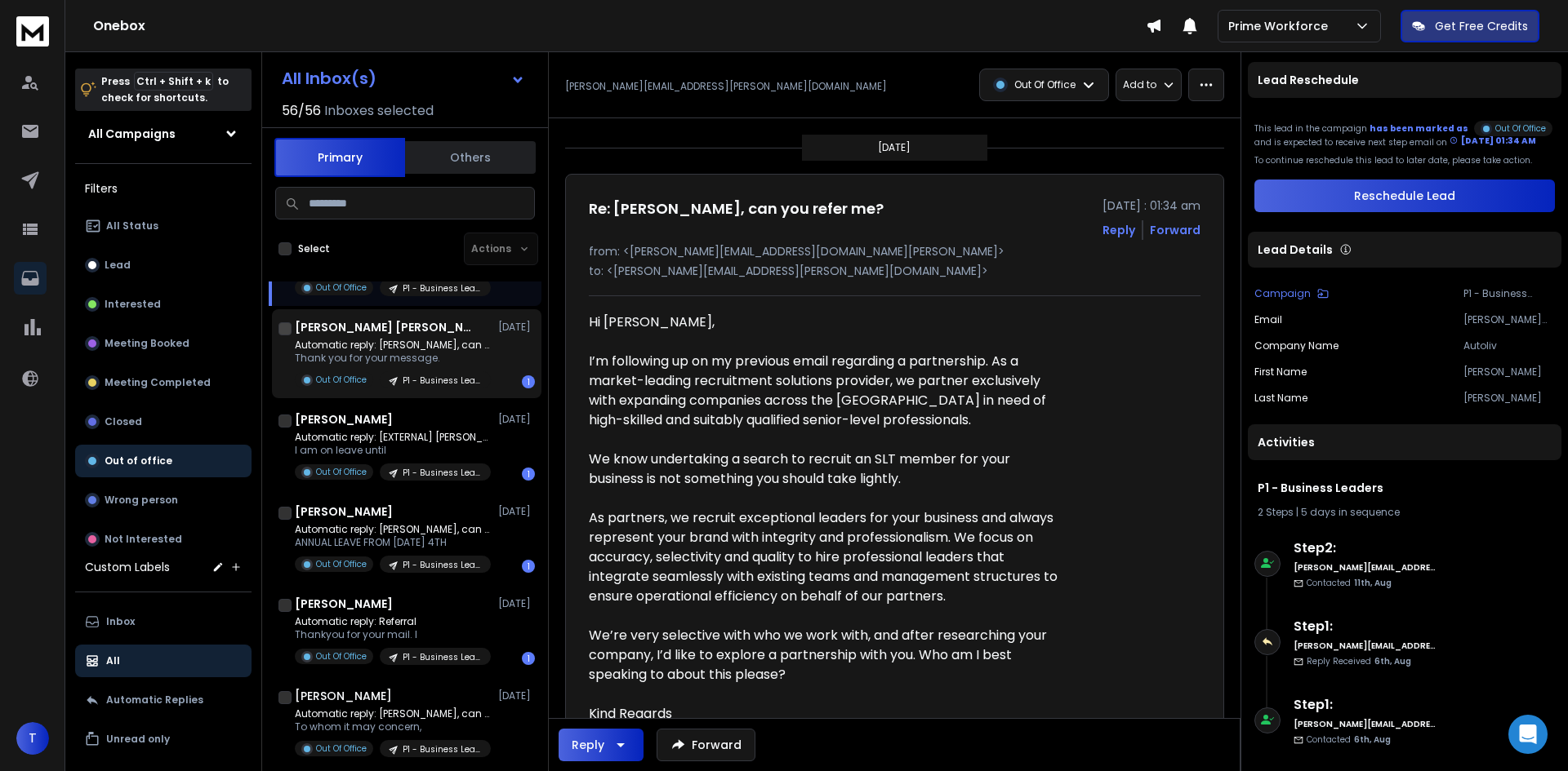
click at [403, 378] on div "P1 - Business Leaders" at bounding box center [435, 379] width 111 height 17
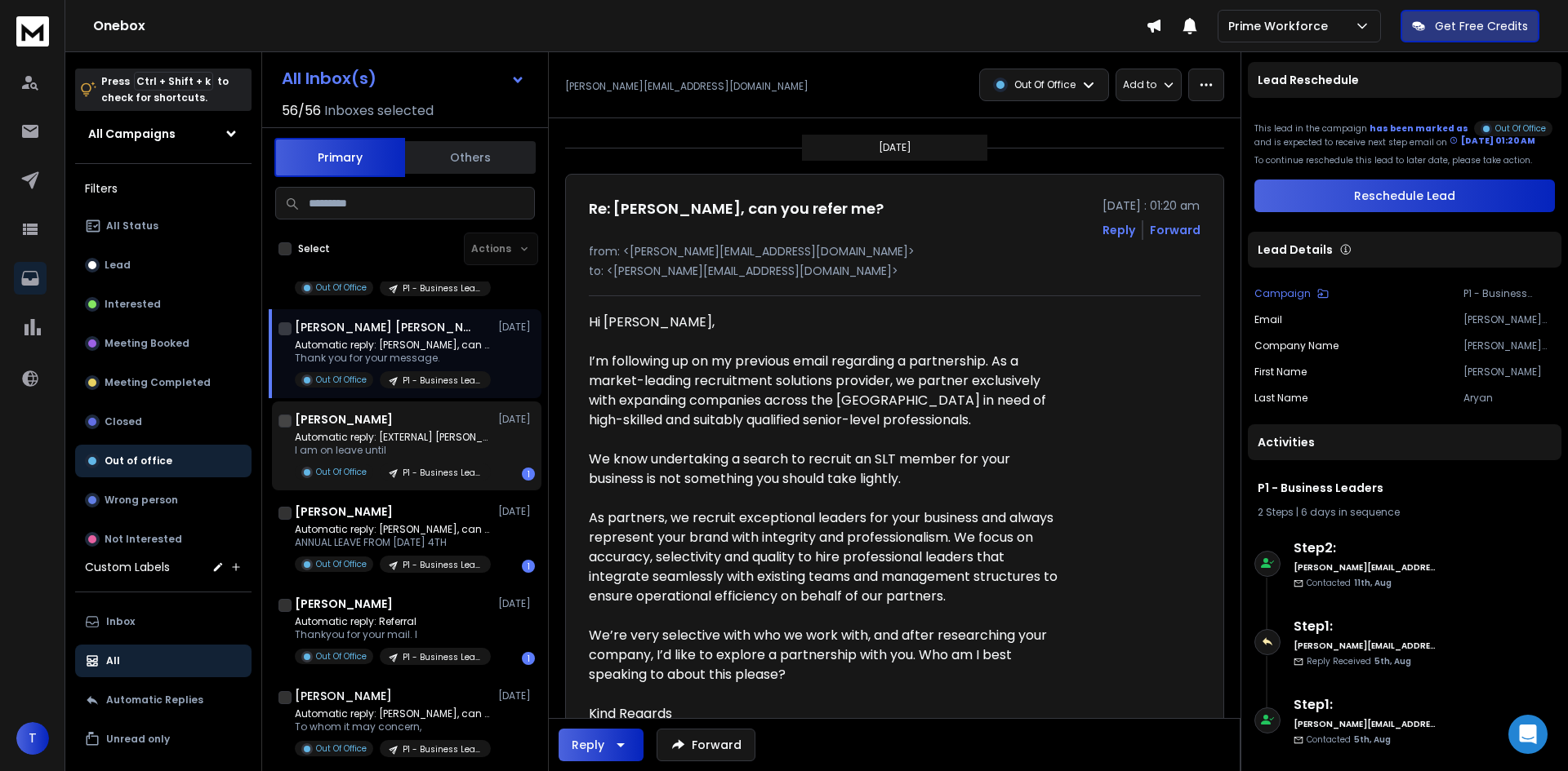
click at [394, 431] on p "Automatic reply: [EXTERNAL] [PERSON_NAME], can" at bounding box center [393, 438] width 196 height 13
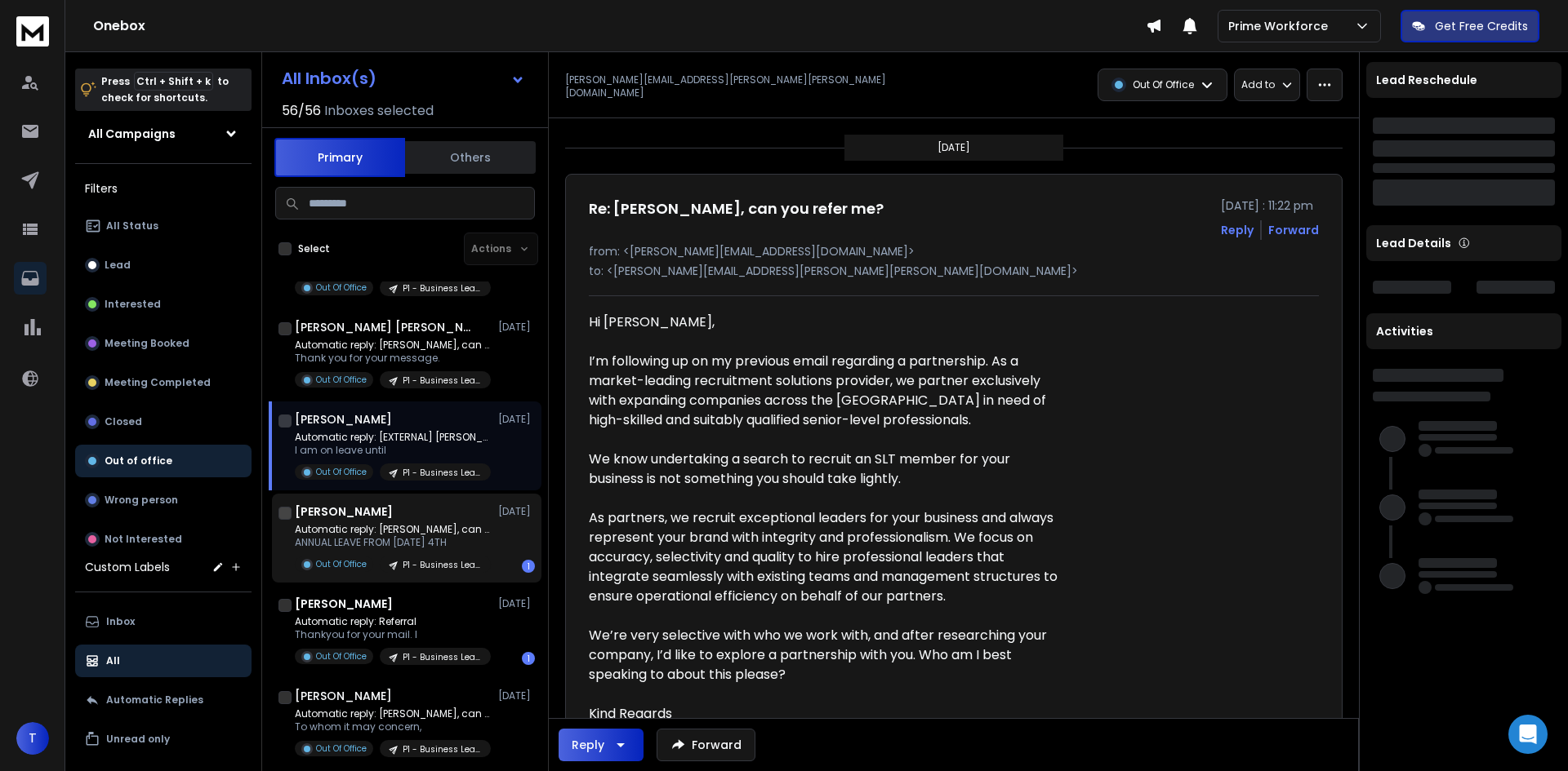
click at [386, 533] on p "Automatic reply: [PERSON_NAME], can you" at bounding box center [393, 529] width 196 height 13
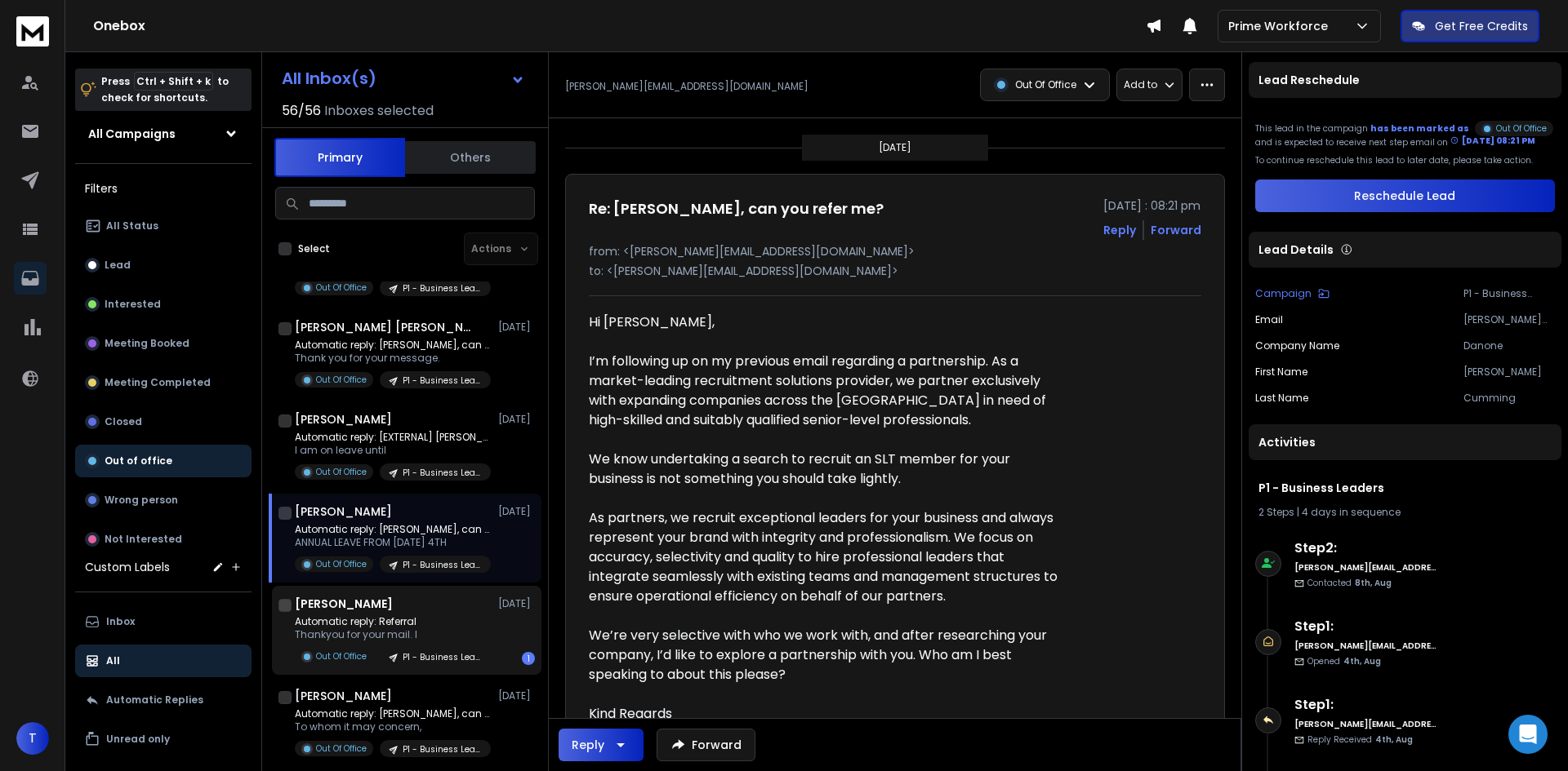
click at [397, 617] on p "Automatic reply: Referral" at bounding box center [393, 622] width 196 height 13
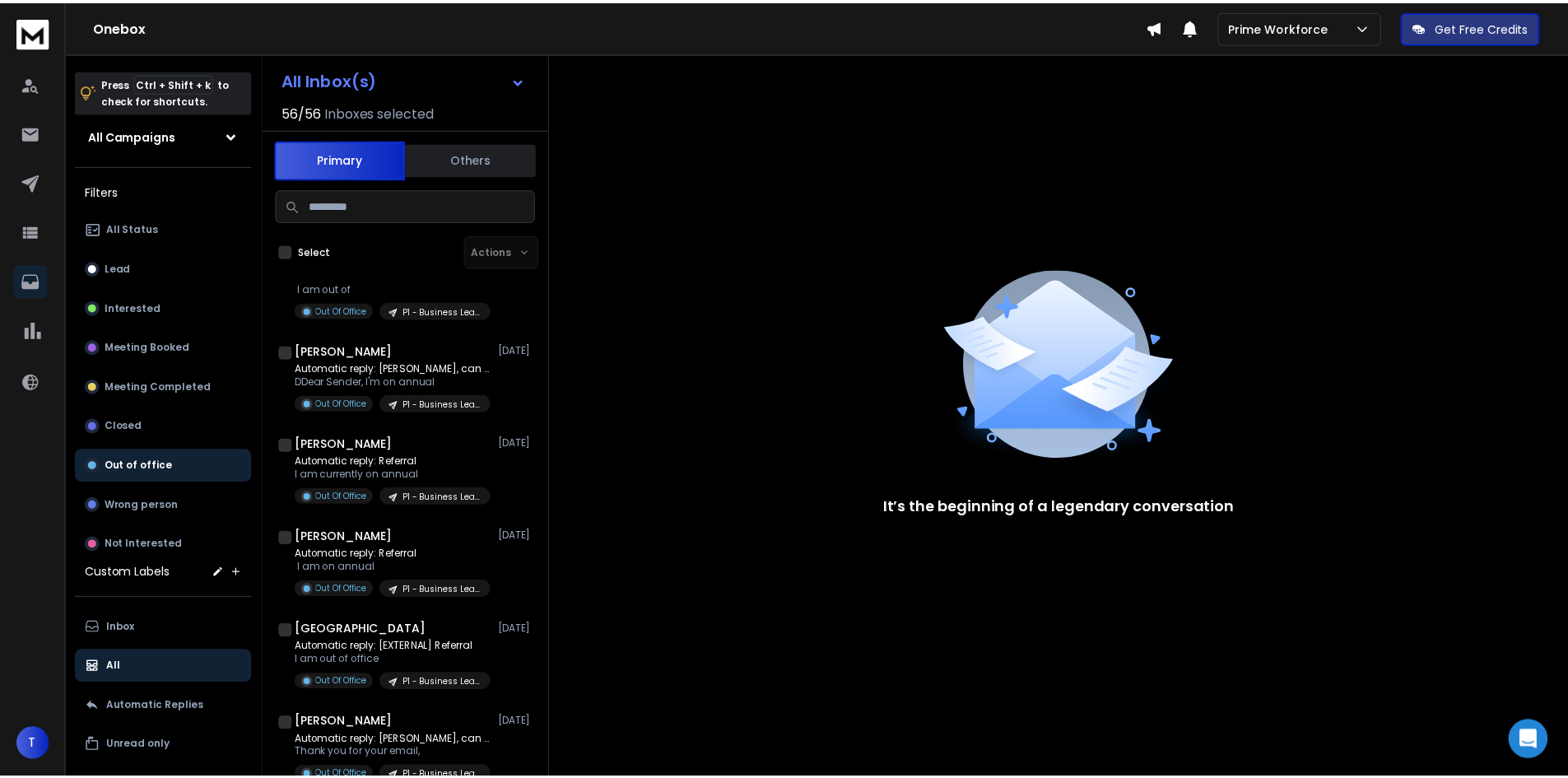
scroll to position [0, 0]
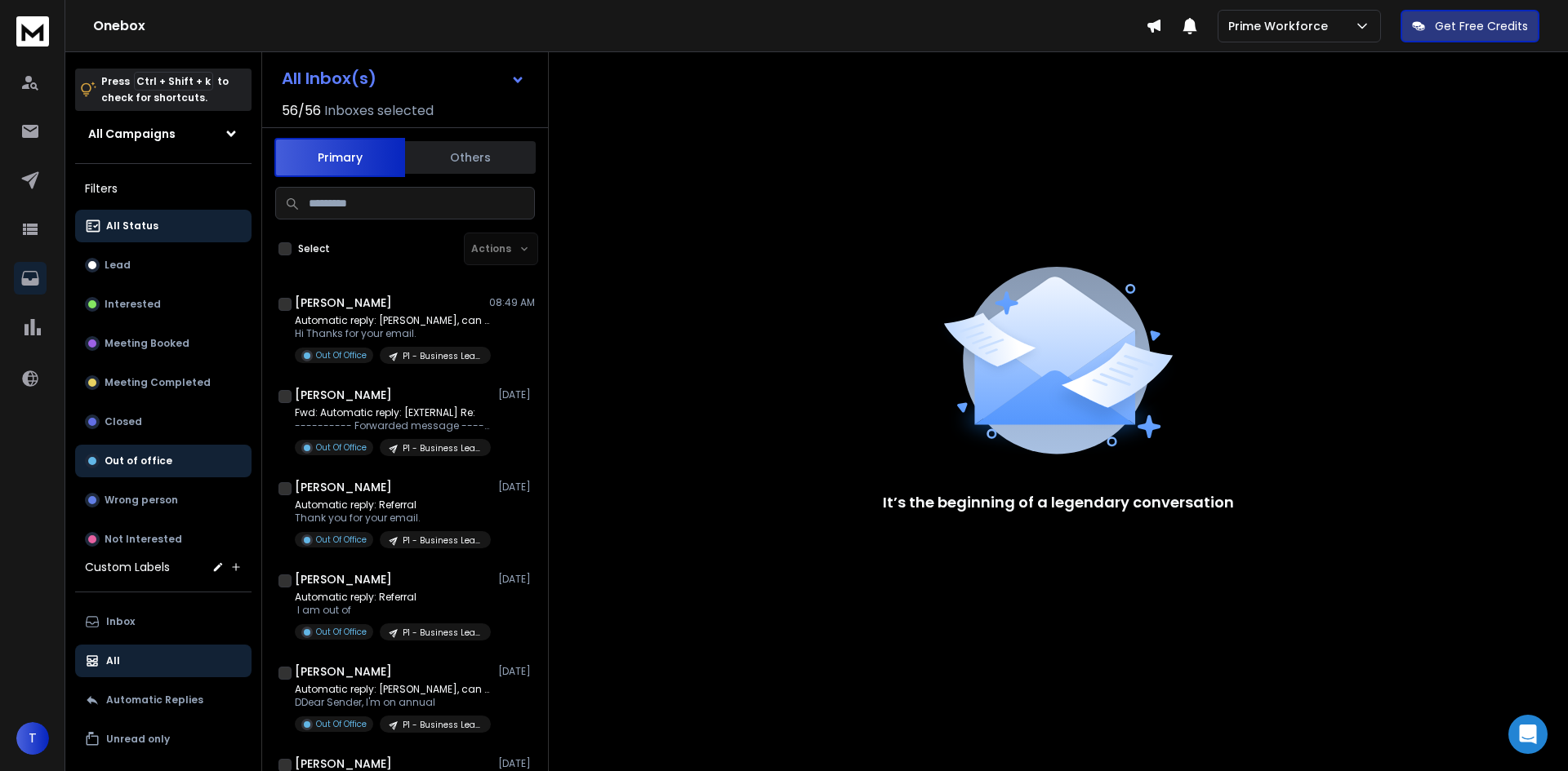
click at [137, 230] on p "All Status" at bounding box center [132, 226] width 52 height 13
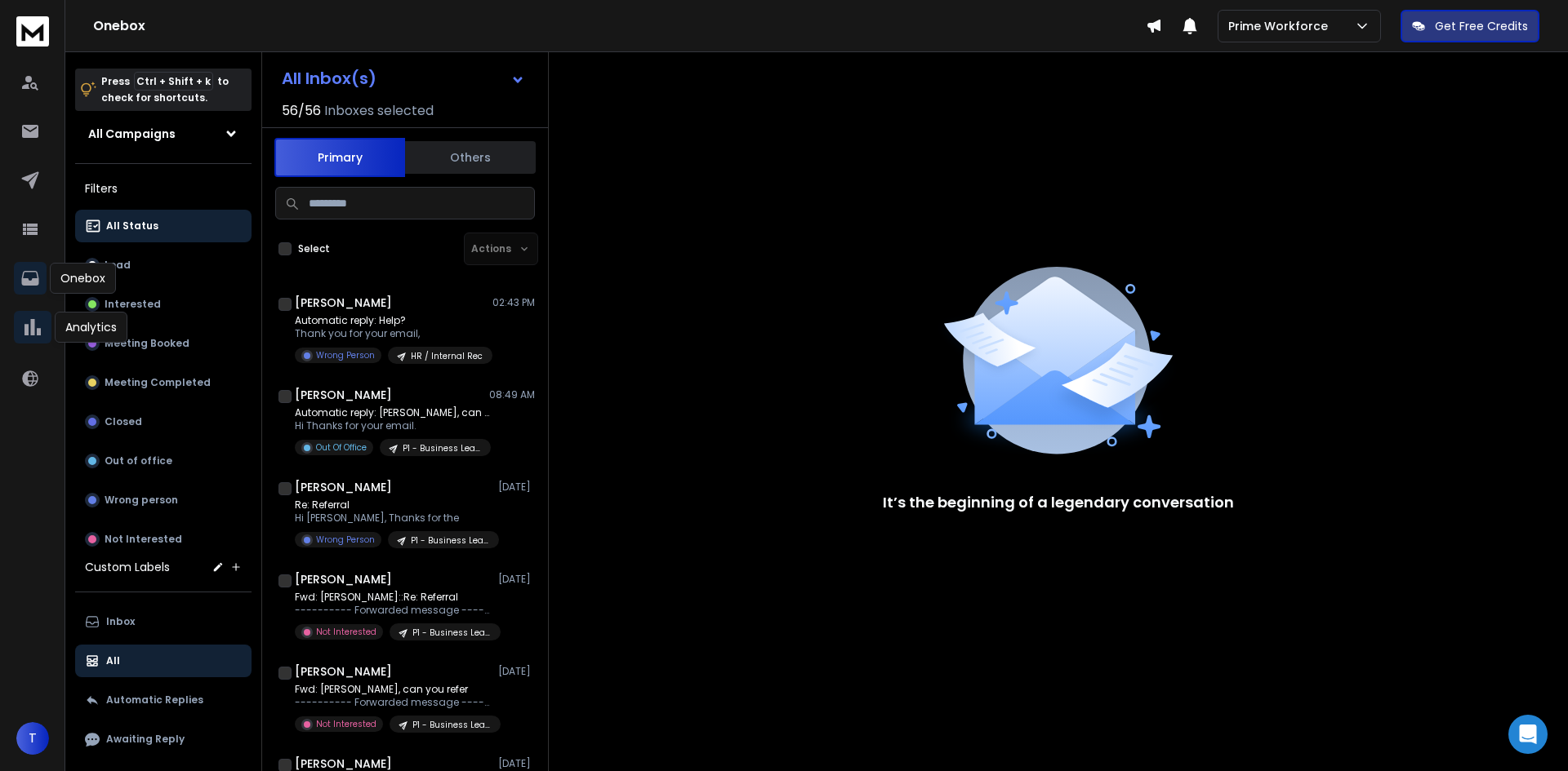
click at [27, 318] on icon at bounding box center [32, 327] width 24 height 24
